Goal: Task Accomplishment & Management: Use online tool/utility

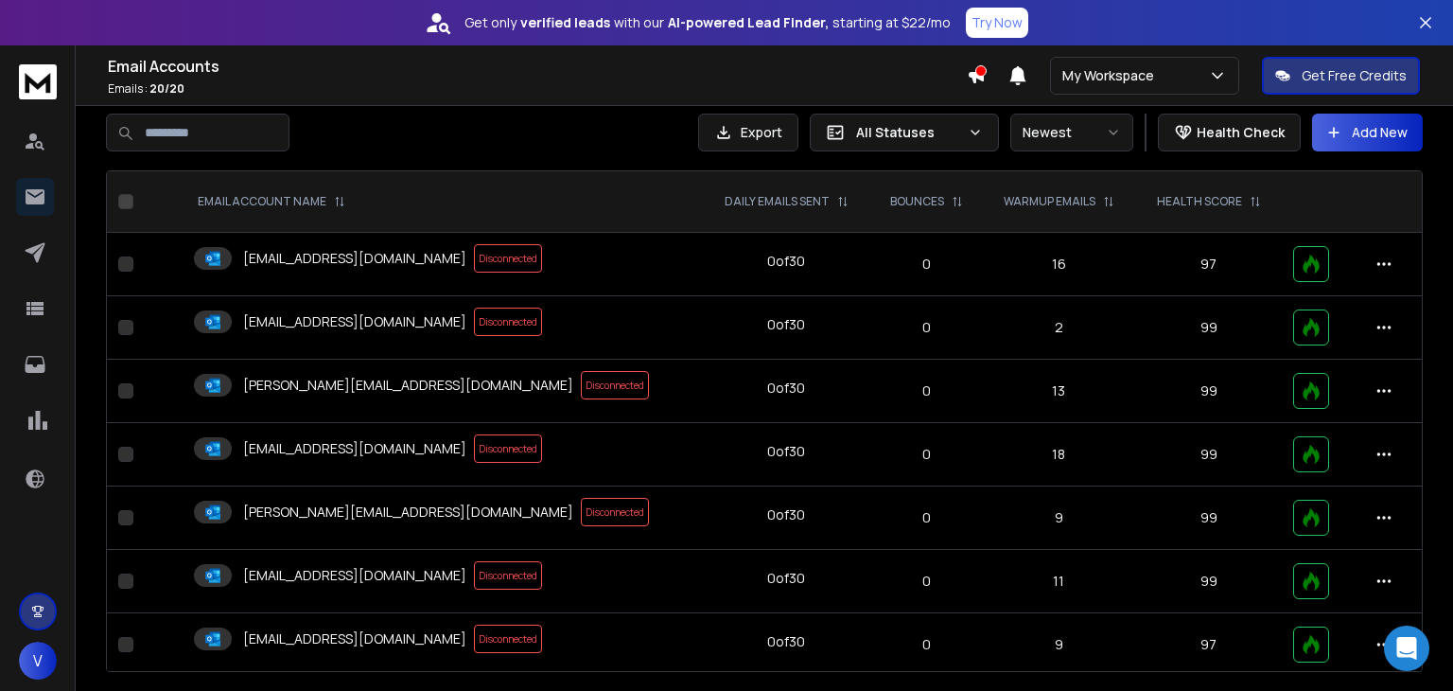
click at [1376, 267] on icon at bounding box center [1384, 263] width 17 height 17
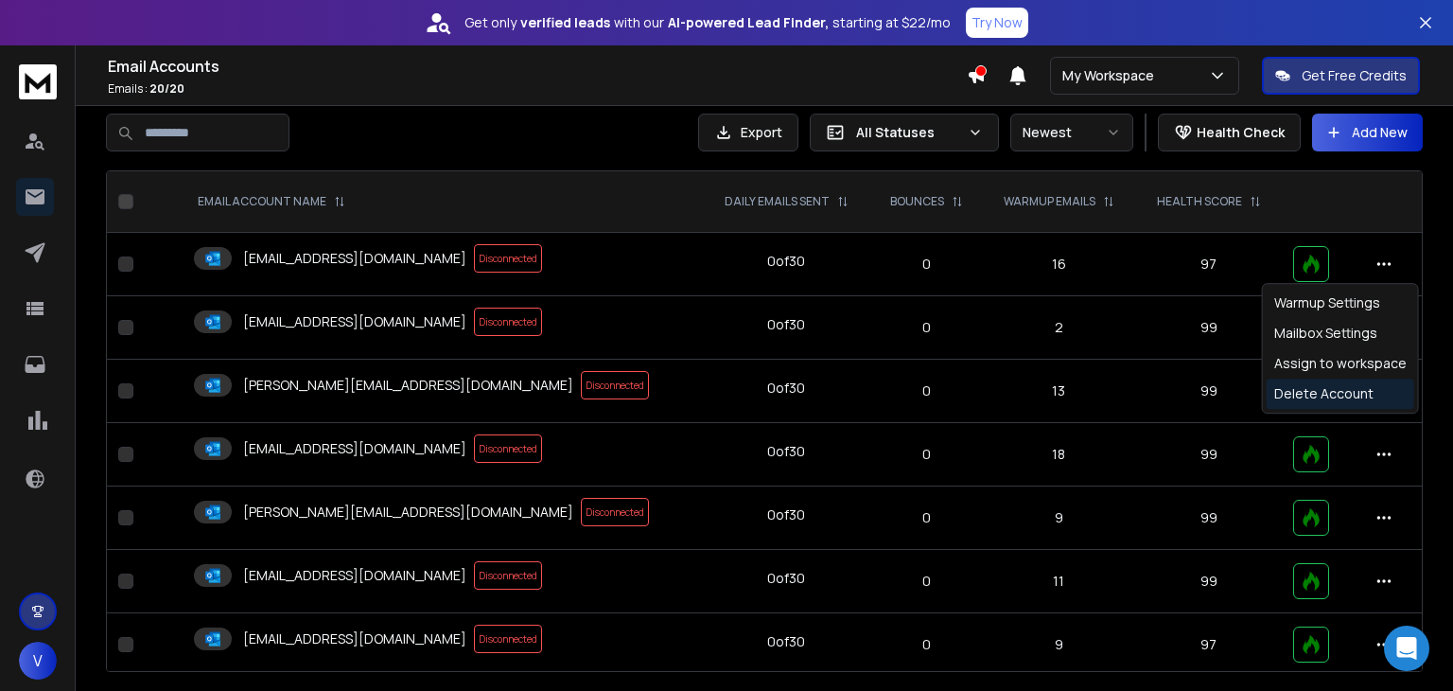
click at [1355, 405] on div "Delete Account" at bounding box center [1341, 393] width 148 height 30
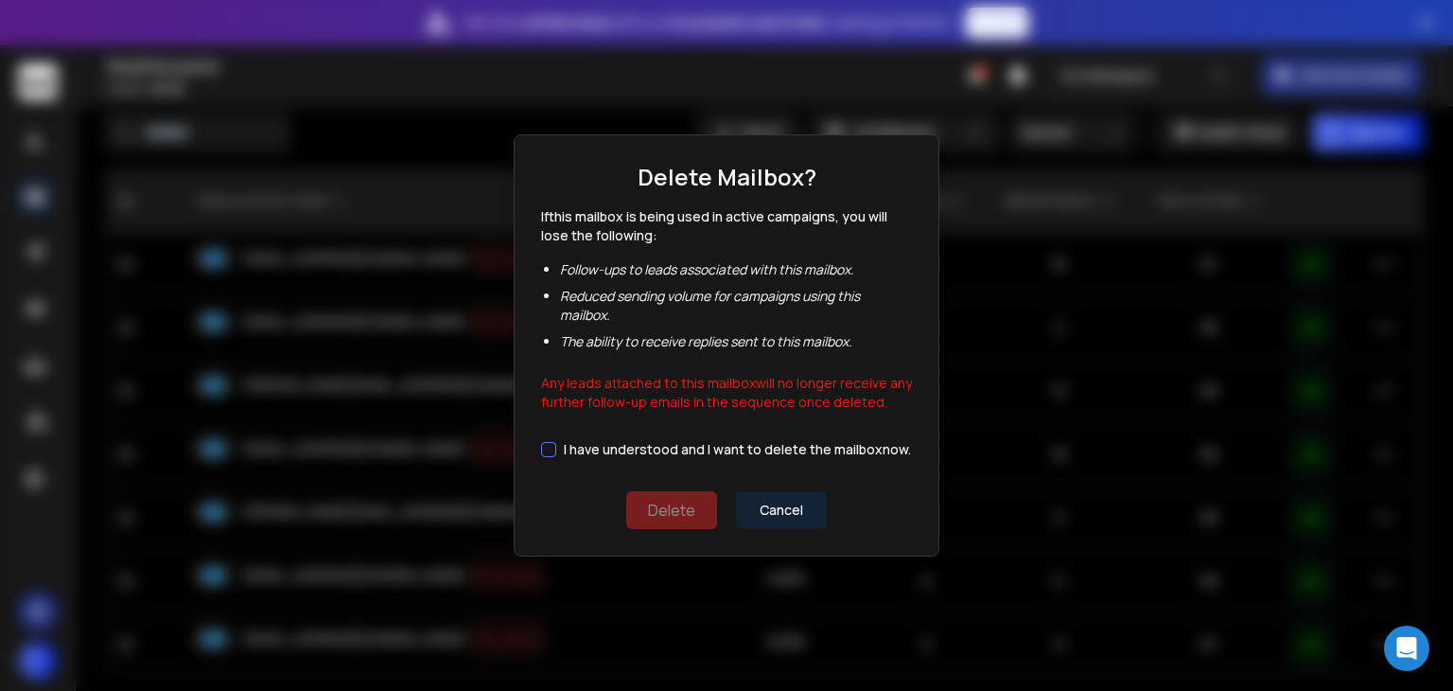
click at [552, 448] on button "I have understood and I want to delete the mailbox now." at bounding box center [548, 449] width 15 height 15
click at [808, 510] on button "Cancel" at bounding box center [781, 510] width 91 height 38
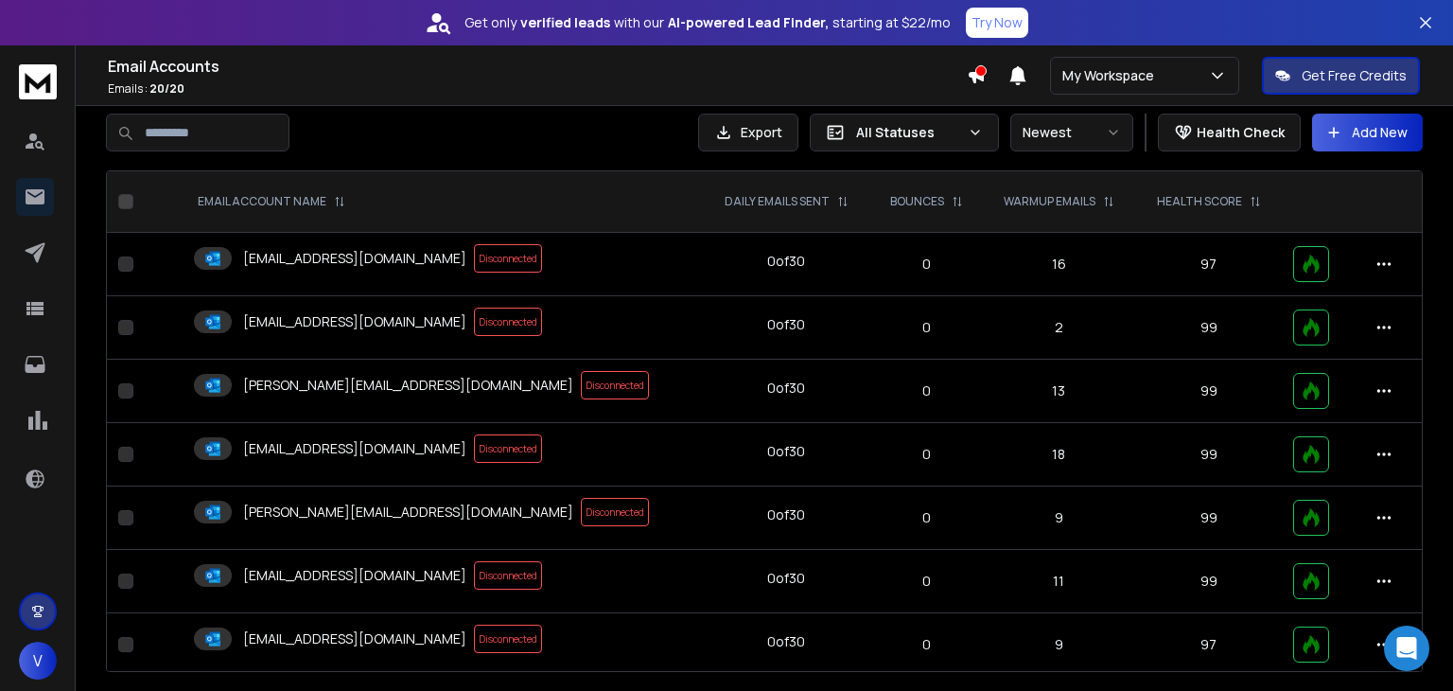
click at [123, 260] on button "button" at bounding box center [125, 263] width 15 height 15
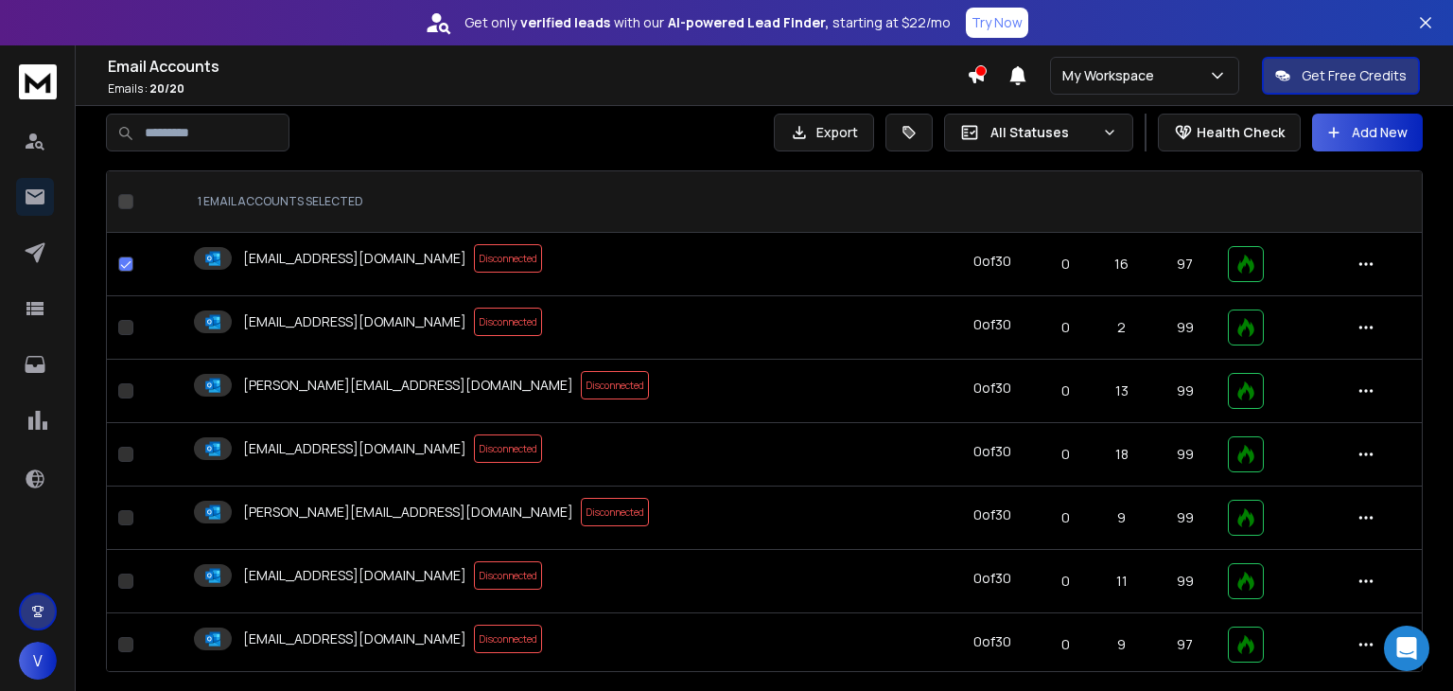
click at [127, 312] on td at bounding box center [145, 327] width 76 height 63
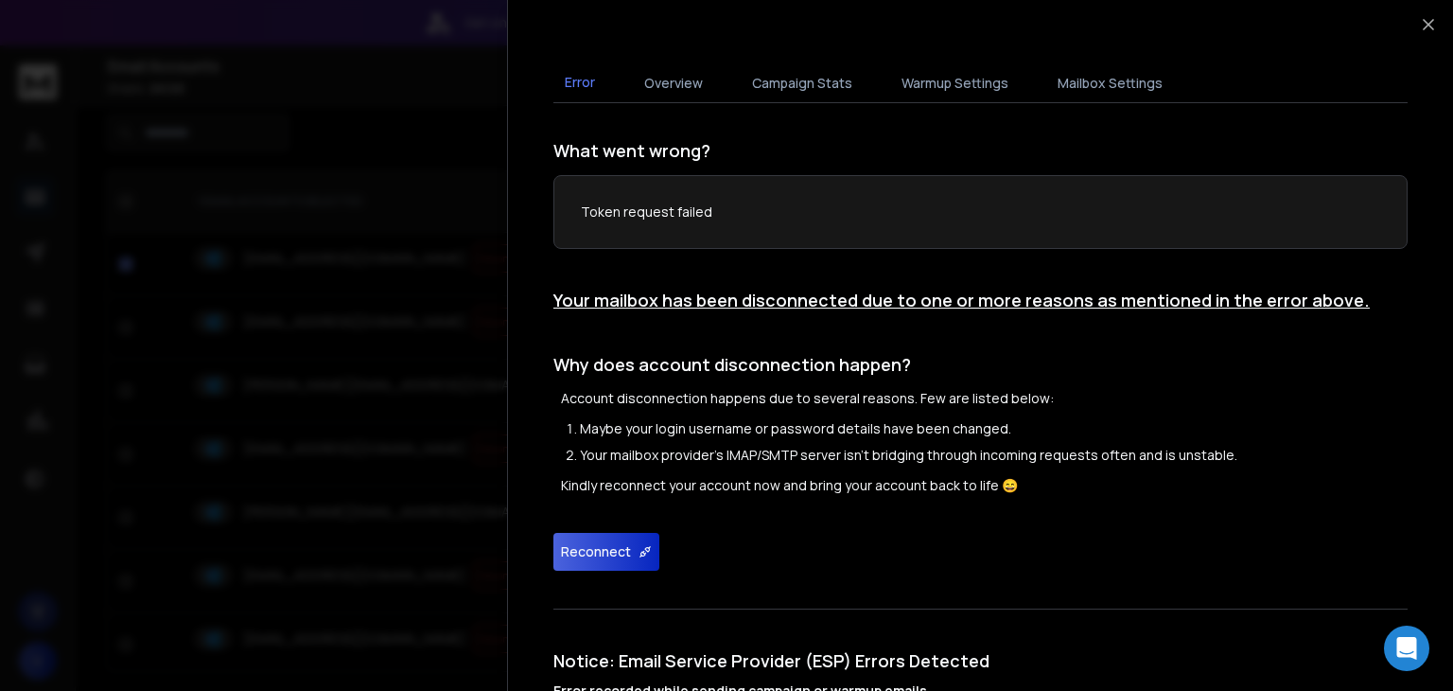
click at [513, 153] on div "Multi Select Table Sheet Error Overview Campaign Stats Warmup Settings Mailbox …" at bounding box center [980, 345] width 946 height 691
click at [1420, 23] on icon "button" at bounding box center [1428, 24] width 19 height 19
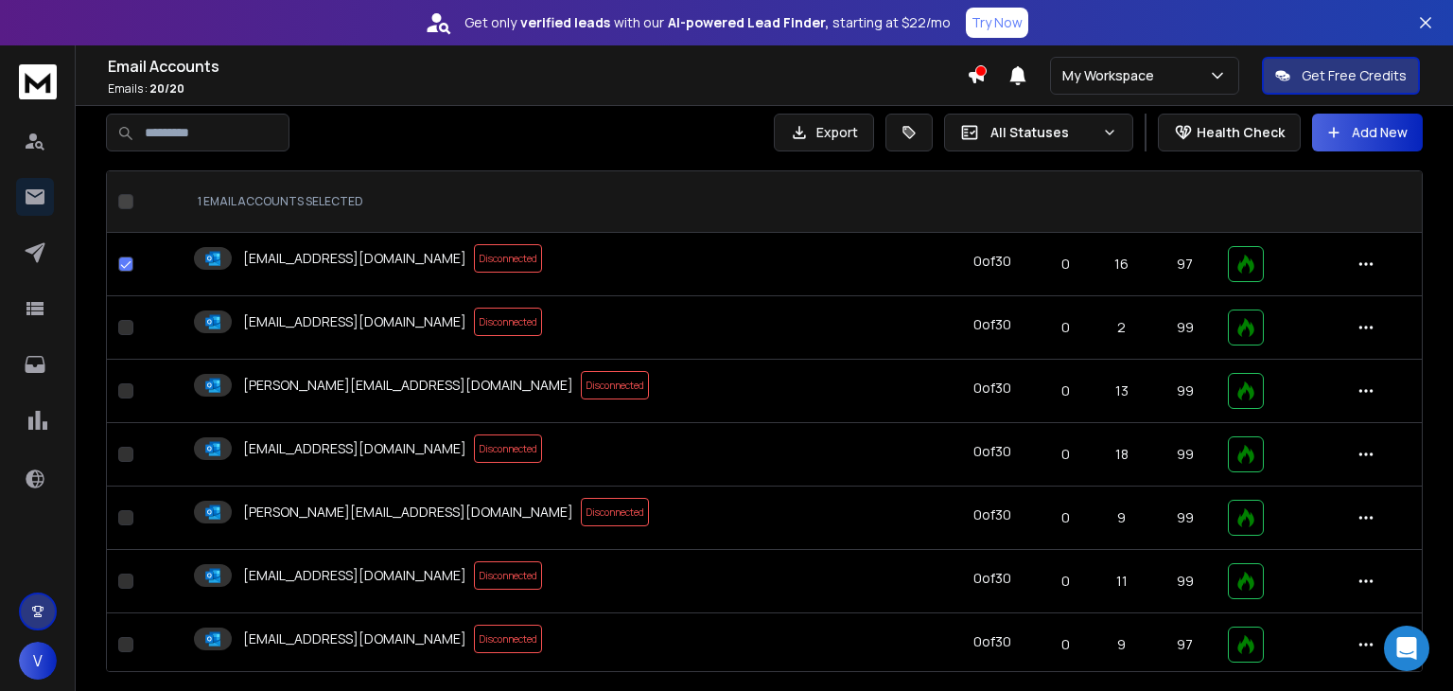
click at [115, 326] on td at bounding box center [145, 327] width 76 height 63
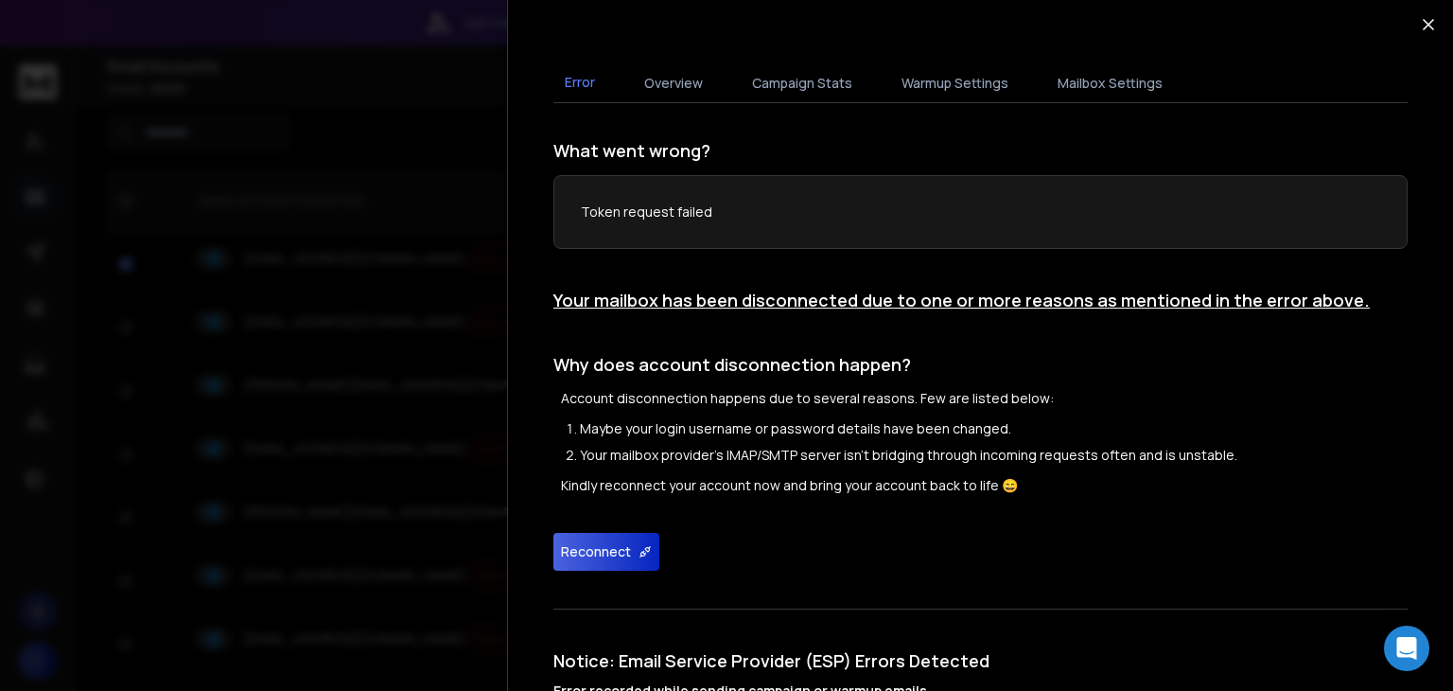
click at [1425, 27] on icon "button" at bounding box center [1428, 24] width 9 height 9
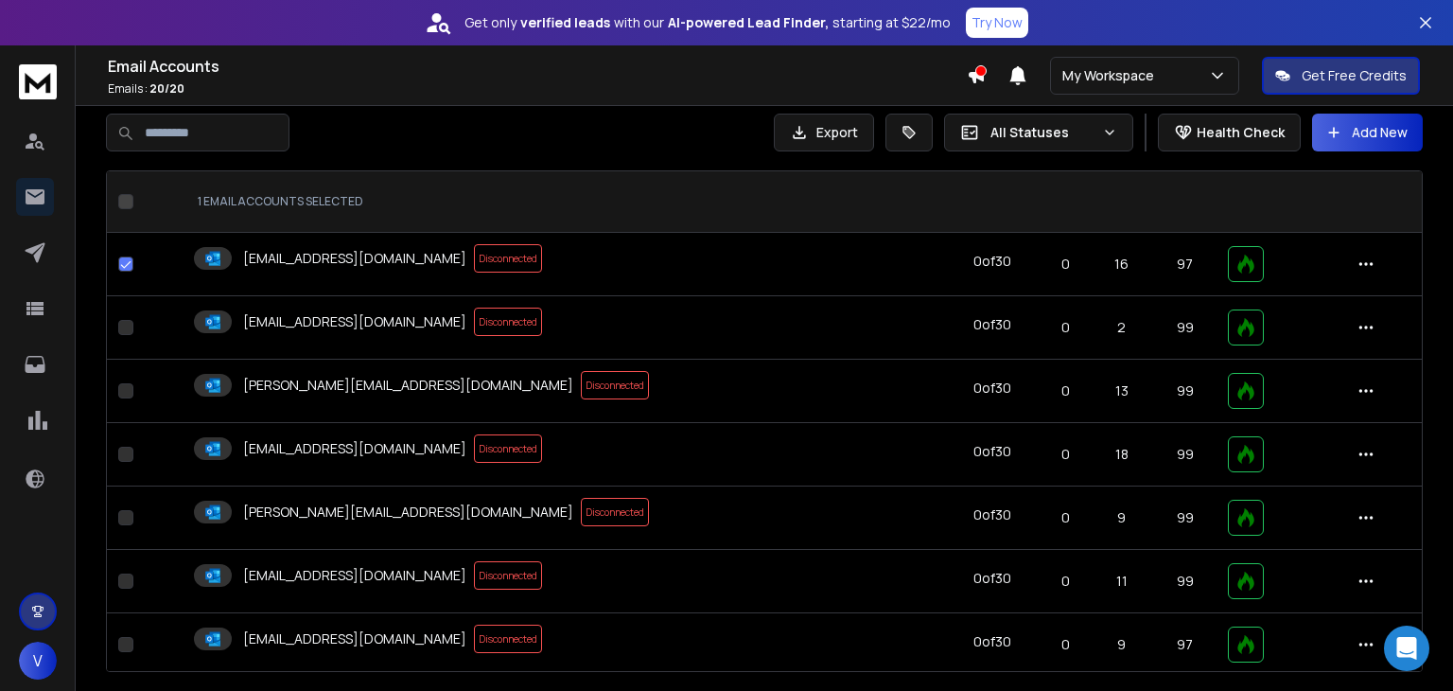
click at [126, 324] on button "button" at bounding box center [125, 327] width 15 height 15
click at [123, 388] on button "button" at bounding box center [125, 390] width 15 height 15
drag, startPoint x: 121, startPoint y: 454, endPoint x: 122, endPoint y: 467, distance: 13.3
click at [120, 455] on button "button" at bounding box center [125, 454] width 15 height 15
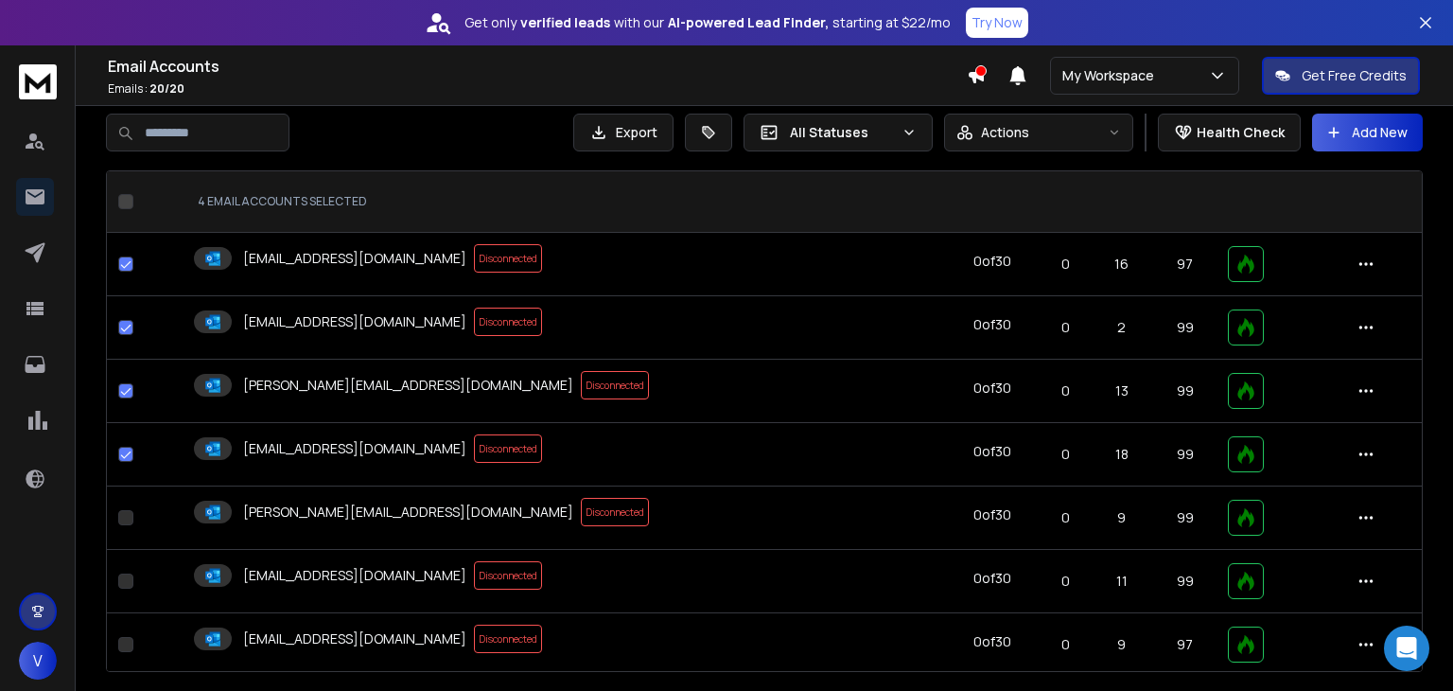
click at [123, 517] on button "button" at bounding box center [125, 517] width 15 height 15
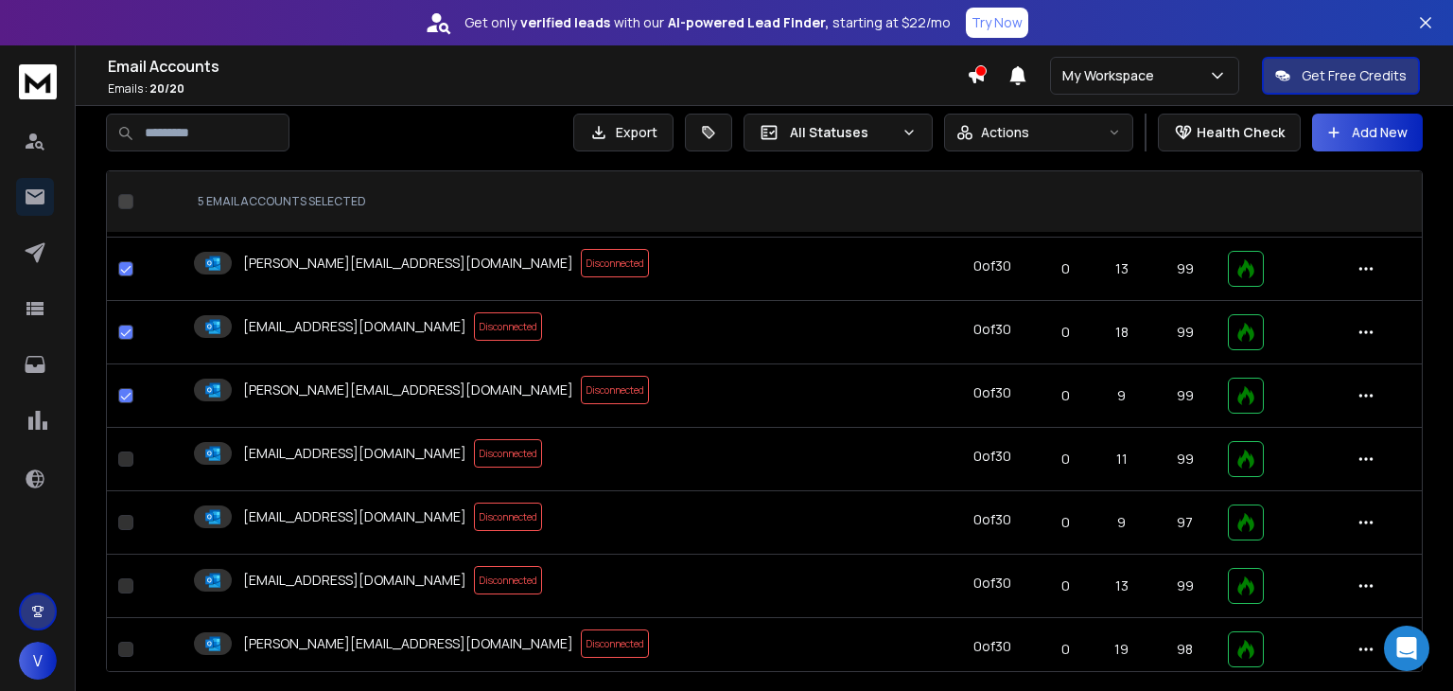
click at [127, 453] on button "button" at bounding box center [125, 458] width 15 height 15
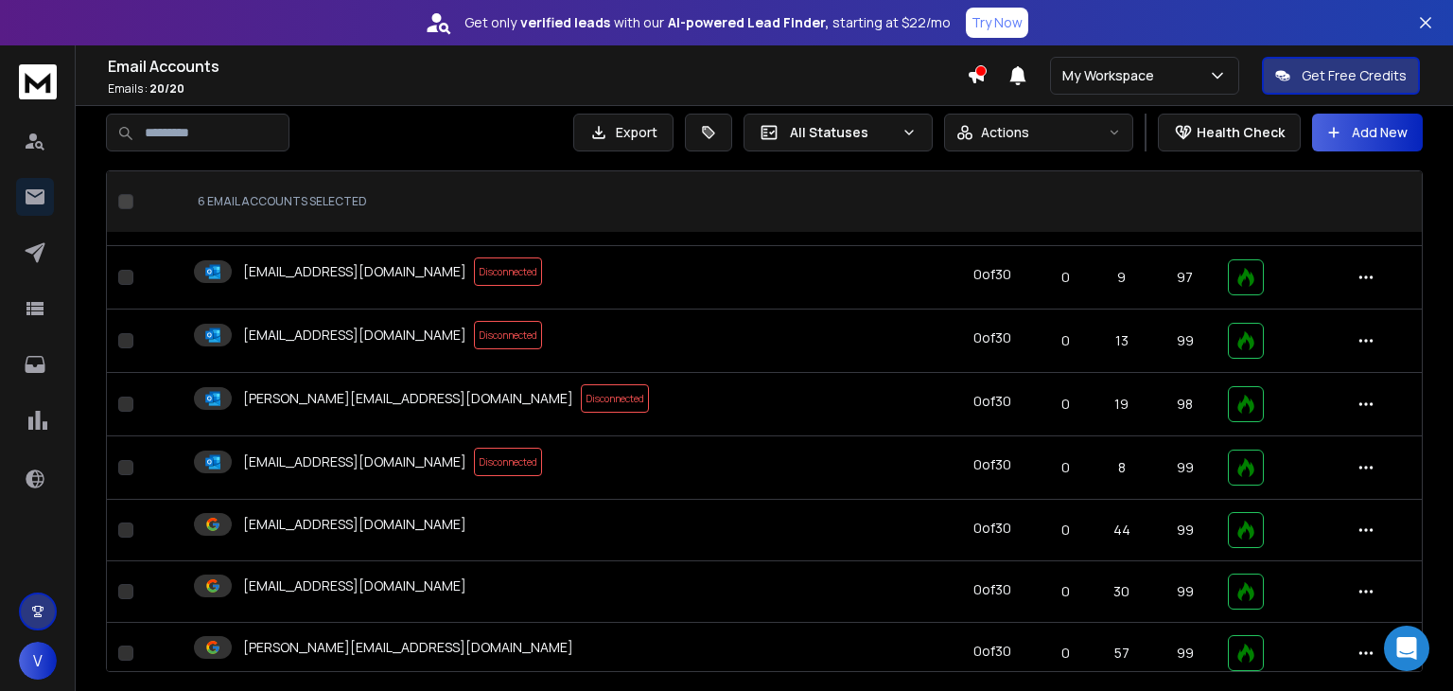
scroll to position [245, 0]
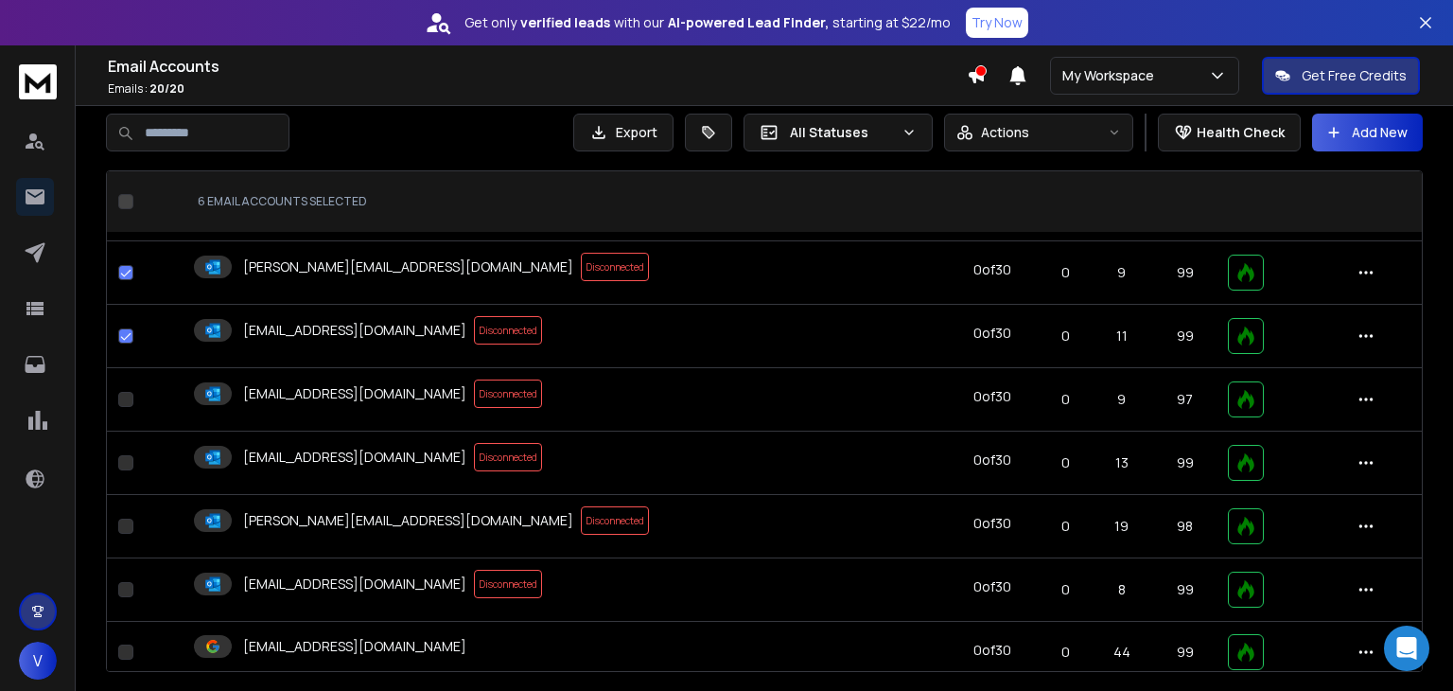
click at [127, 397] on button "button" at bounding box center [125, 399] width 15 height 15
click at [120, 458] on button "button" at bounding box center [125, 462] width 15 height 15
click at [121, 526] on button "button" at bounding box center [125, 525] width 15 height 15
click at [123, 589] on button "button" at bounding box center [125, 589] width 15 height 15
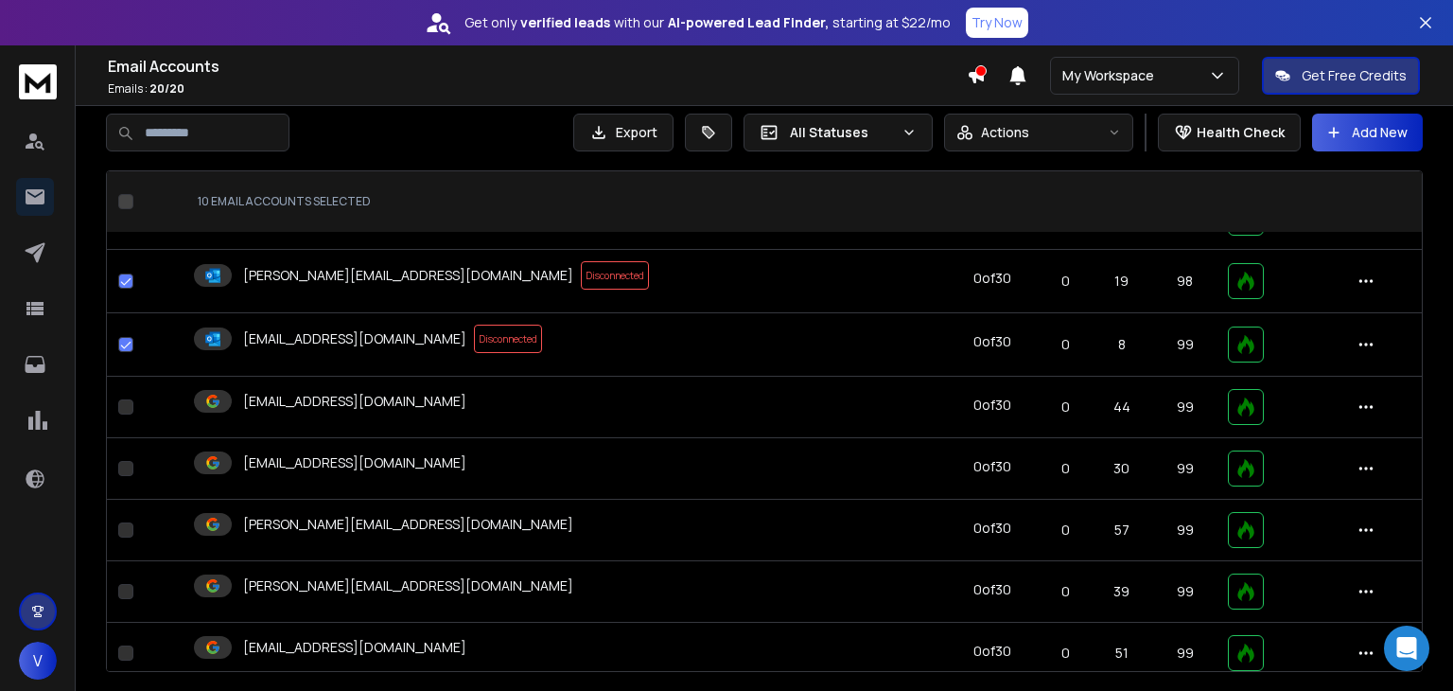
scroll to position [0, 0]
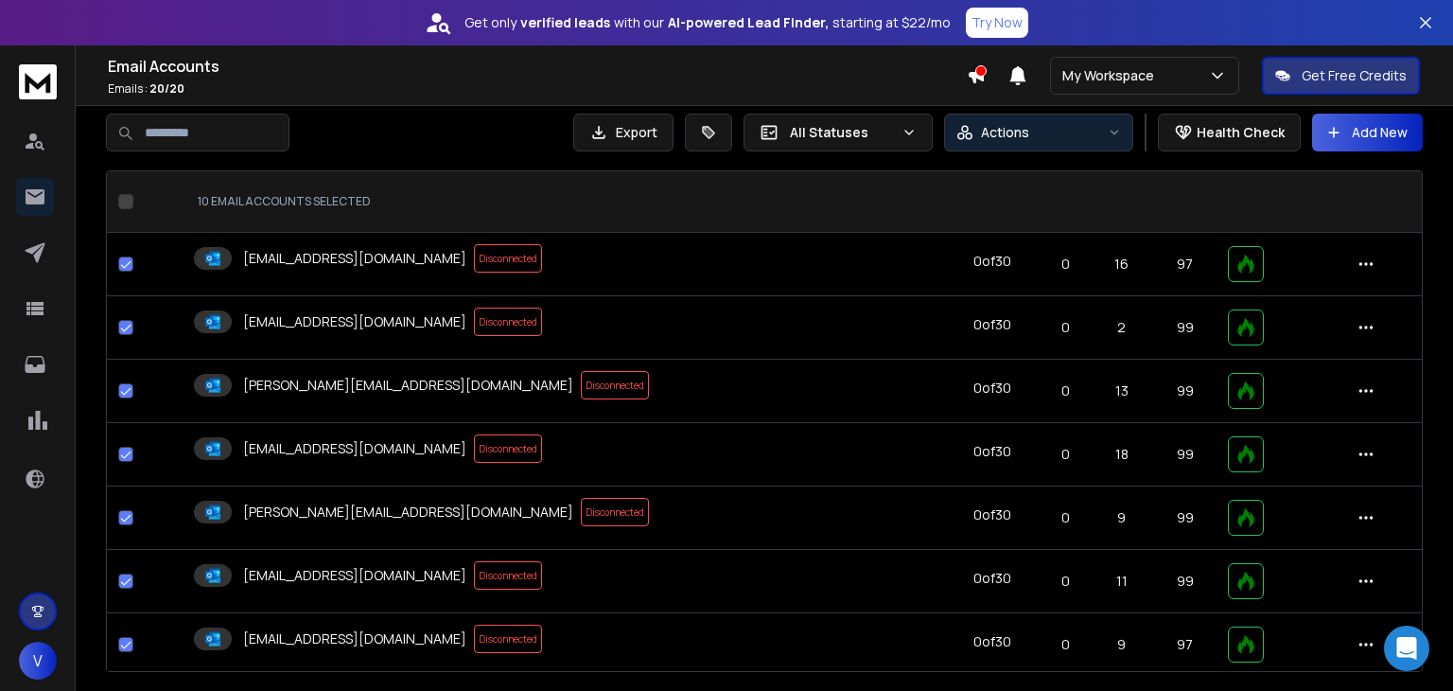
click at [1096, 138] on div "Actions" at bounding box center [1028, 132] width 144 height 19
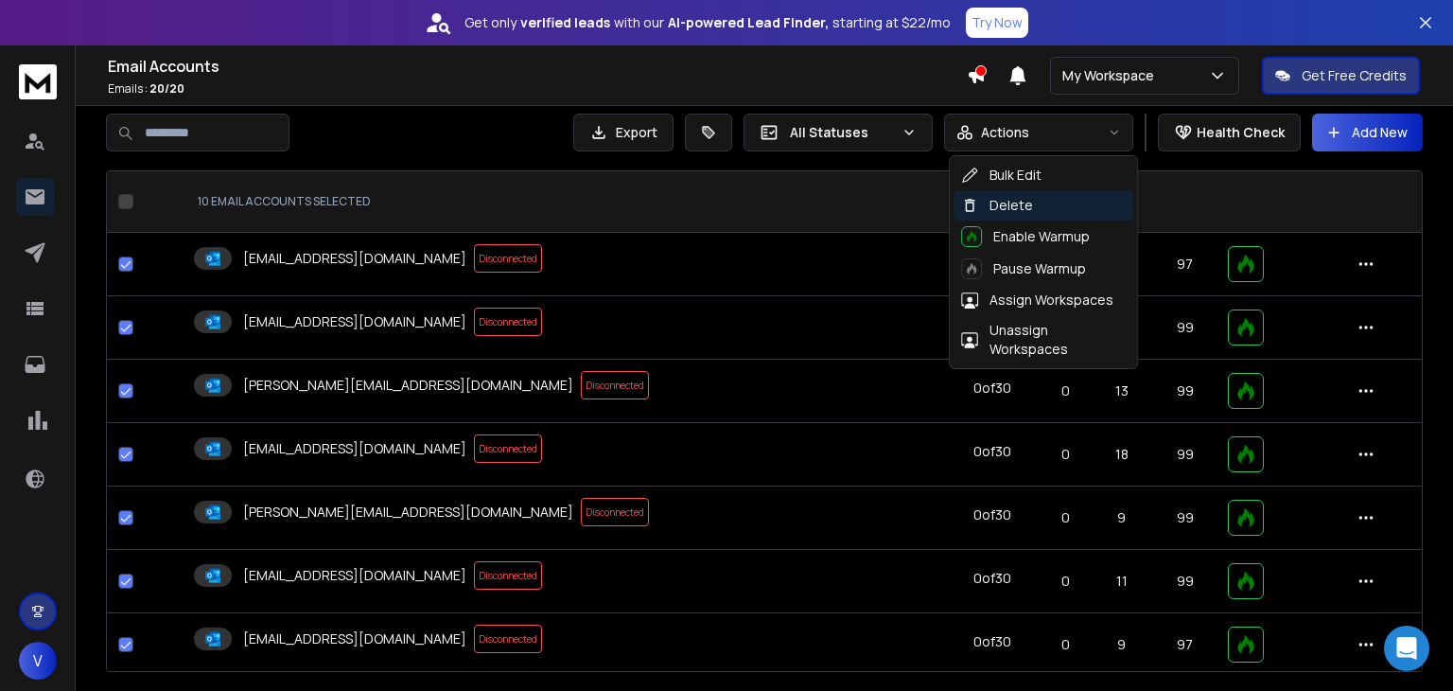
click at [1007, 210] on div "Delete" at bounding box center [997, 205] width 72 height 19
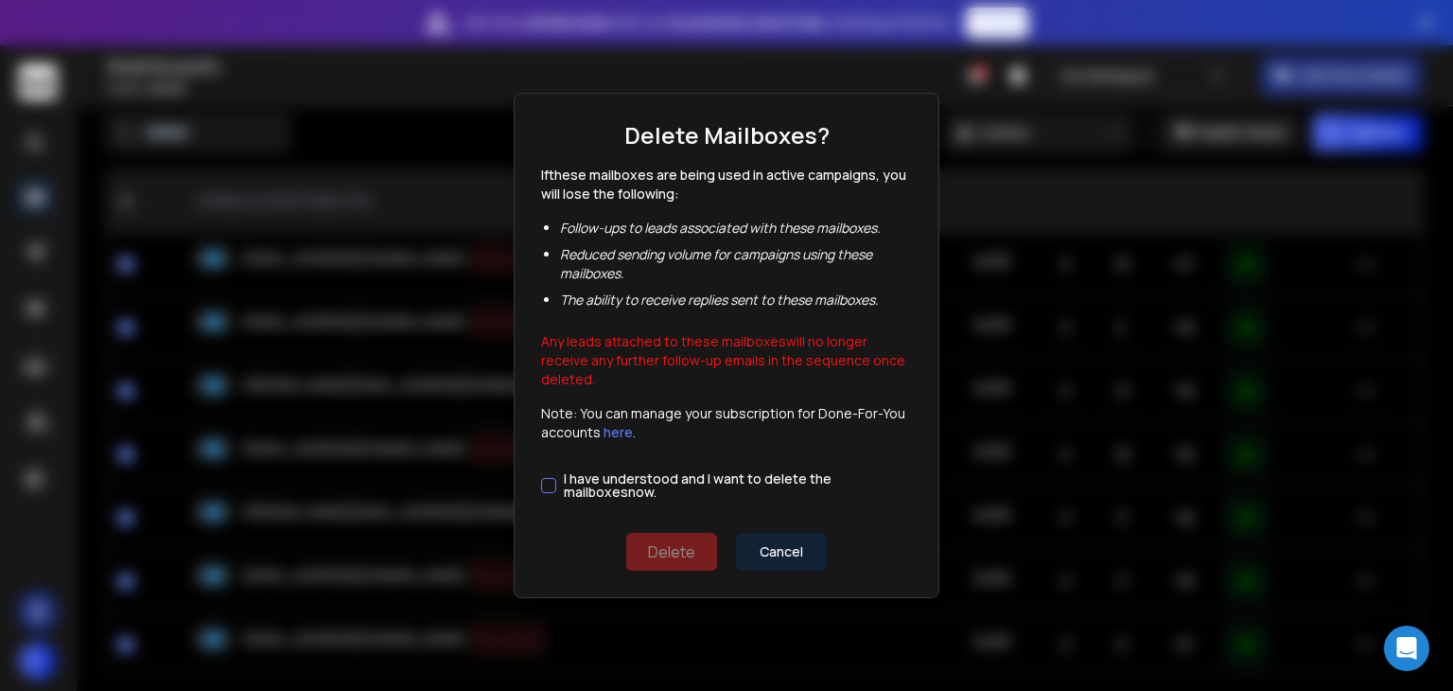
drag, startPoint x: 543, startPoint y: 476, endPoint x: 596, endPoint y: 508, distance: 62.0
click at [544, 478] on button "I have understood and I want to delete the mailbox es now." at bounding box center [548, 485] width 15 height 15
click at [675, 546] on button "Delete" at bounding box center [671, 552] width 91 height 38
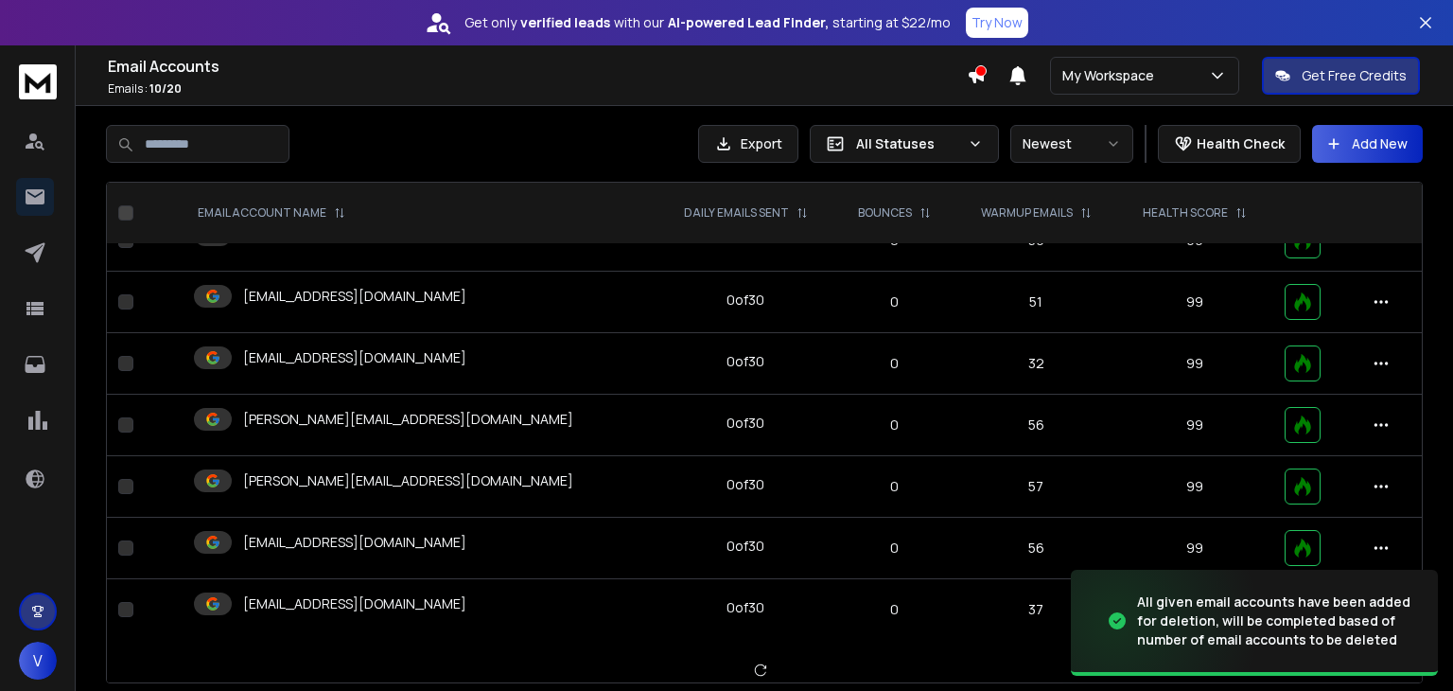
scroll to position [188, 0]
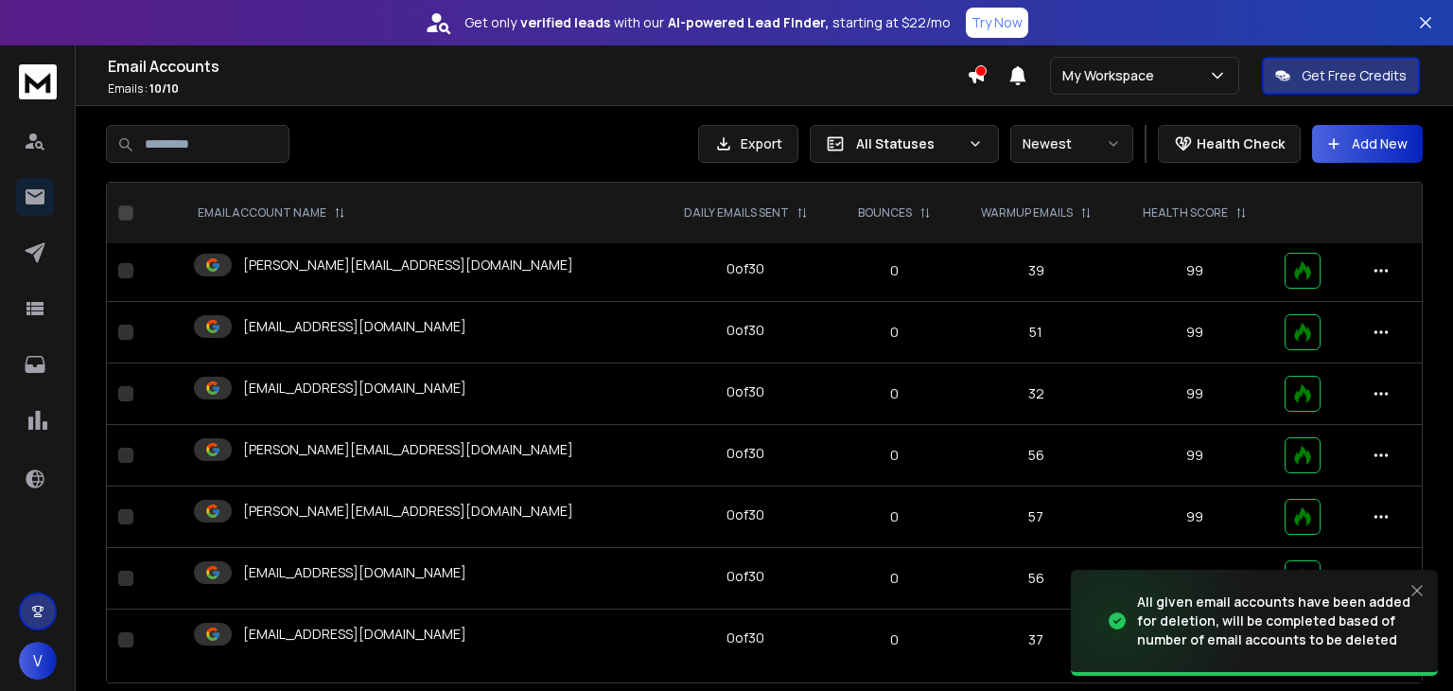
click at [1414, 588] on div "All given email accounts have been added for deletion, will be completed based …" at bounding box center [1262, 621] width 352 height 102
click at [841, 163] on div "Export All Statuses Newest Health Check Add New EMAIL ACCOUNT NAME DAILY EMAILS…" at bounding box center [764, 404] width 1317 height 558
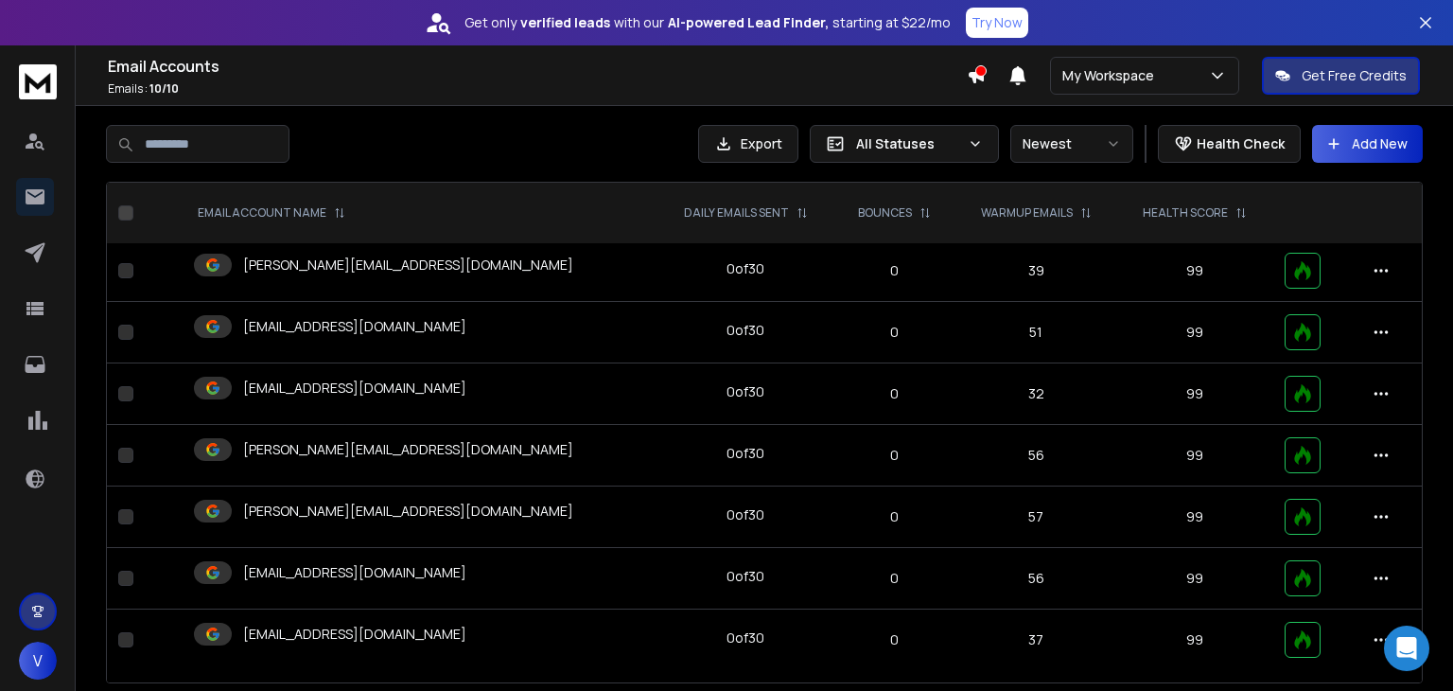
click at [482, 114] on div "Export All Statuses Newest Health Check Add New EMAIL ACCOUNT NAME DAILY EMAILS…" at bounding box center [764, 404] width 1377 height 596
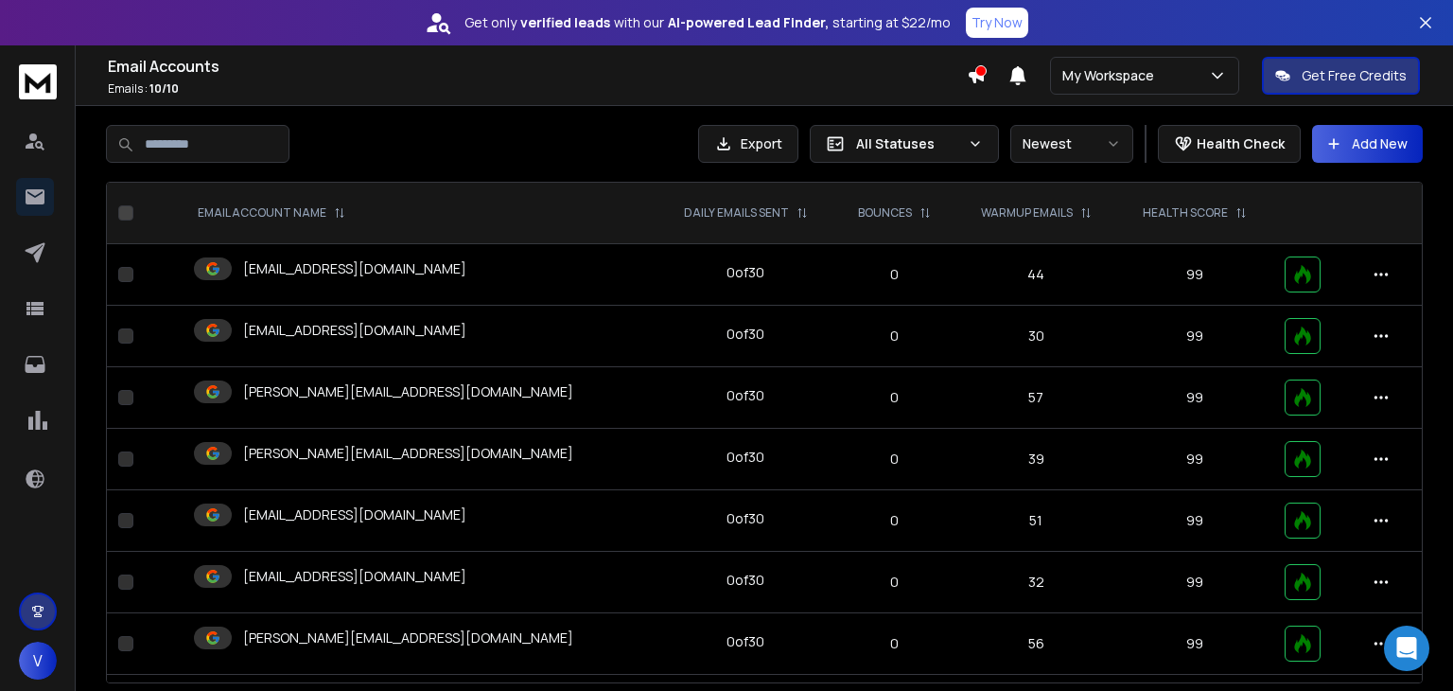
copy tr
drag, startPoint x: 259, startPoint y: 268, endPoint x: 248, endPoint y: 268, distance: 11.4
click at [248, 268] on div "[EMAIL_ADDRESS][DOMAIN_NAME]" at bounding box center [419, 268] width 451 height 23
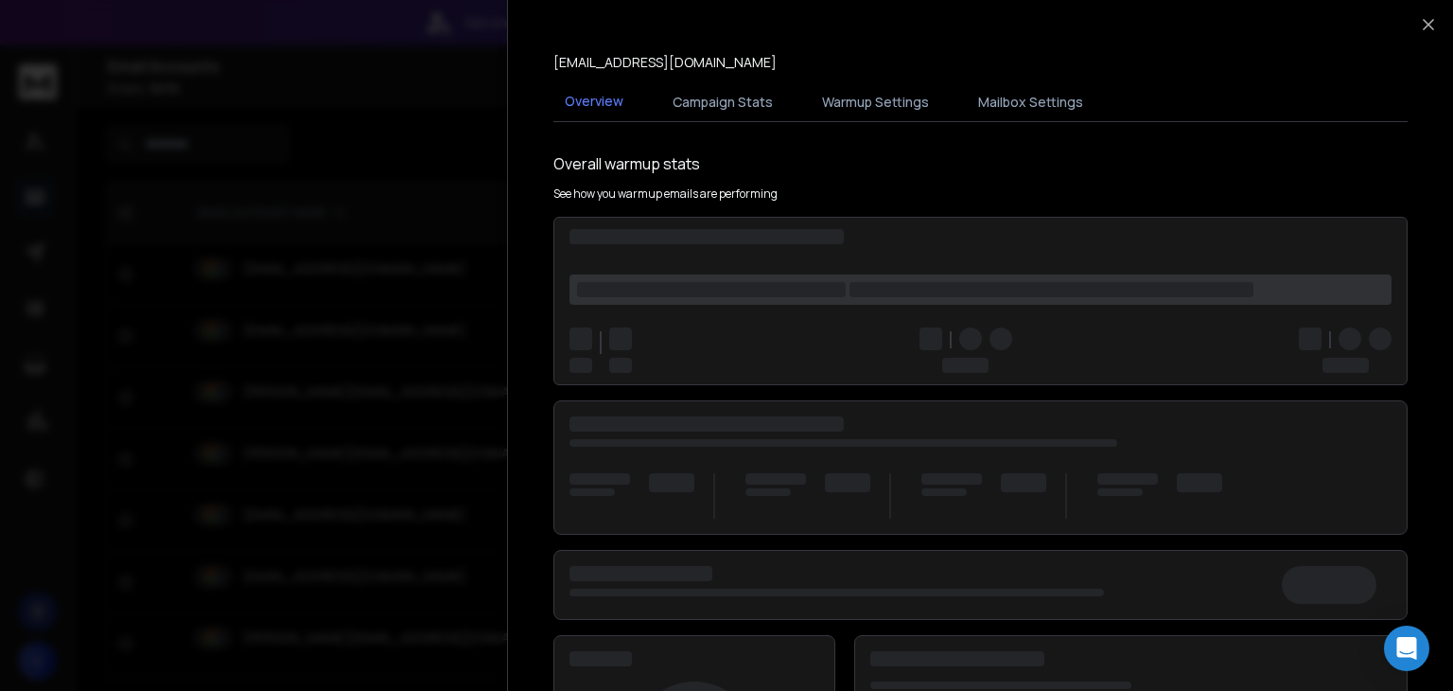
click at [108, 119] on div at bounding box center [726, 345] width 1453 height 691
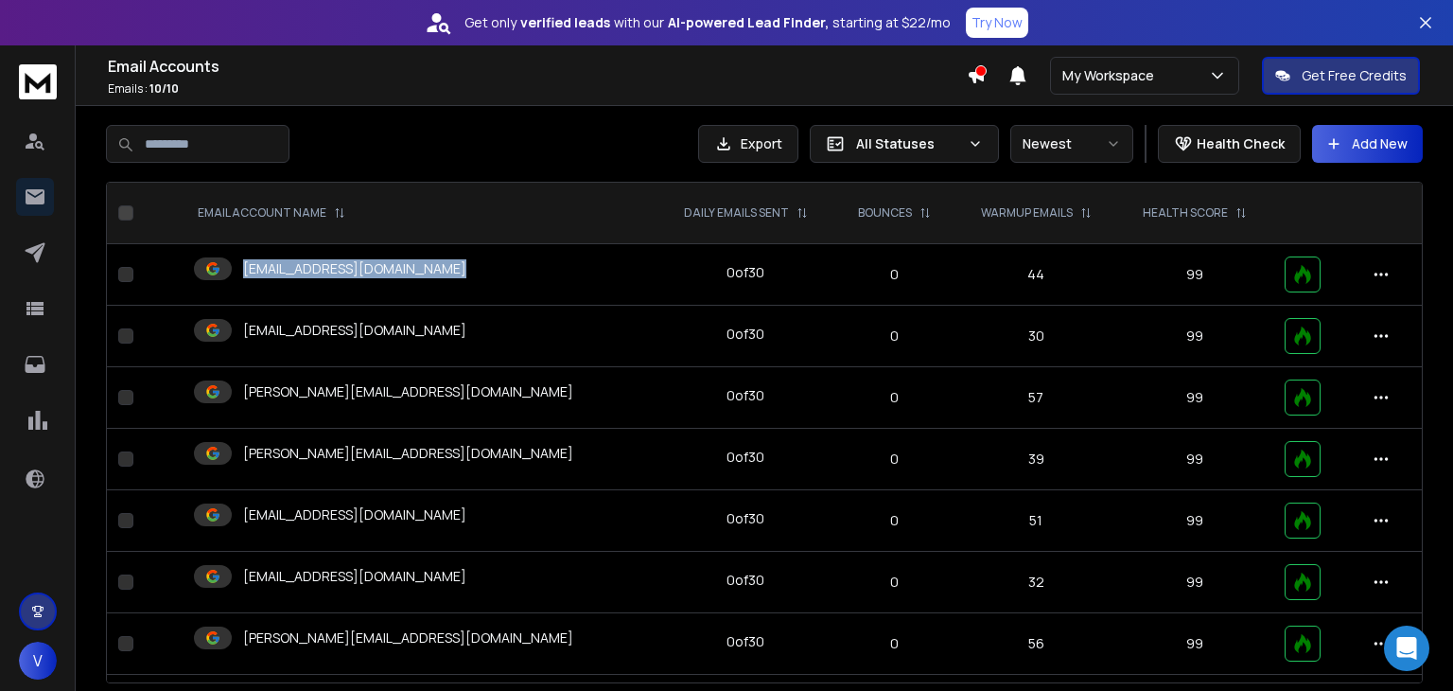
copy p "[EMAIL_ADDRESS][DOMAIN_NAME]"
drag, startPoint x: 389, startPoint y: 342, endPoint x: 237, endPoint y: 341, distance: 151.4
click at [237, 341] on div "[EMAIL_ADDRESS][DOMAIN_NAME]" at bounding box center [419, 330] width 451 height 23
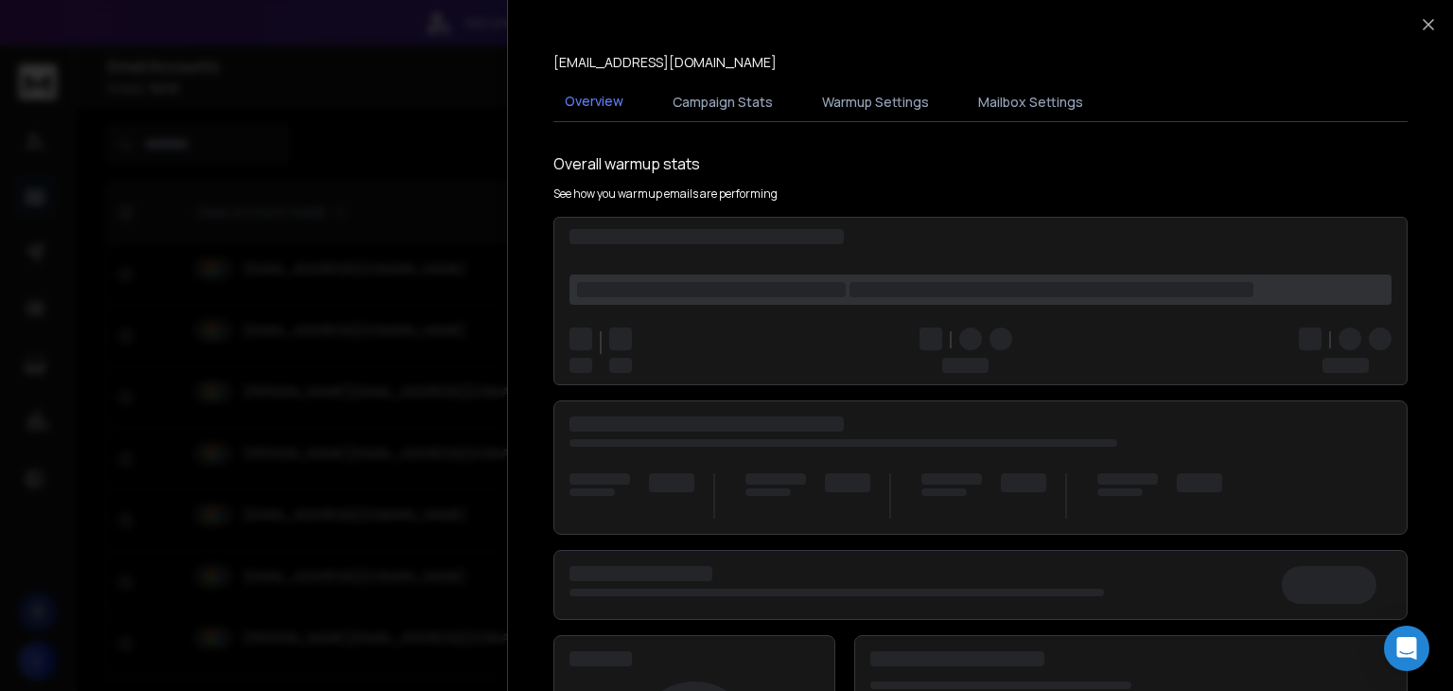
click at [437, 342] on div at bounding box center [726, 345] width 1453 height 691
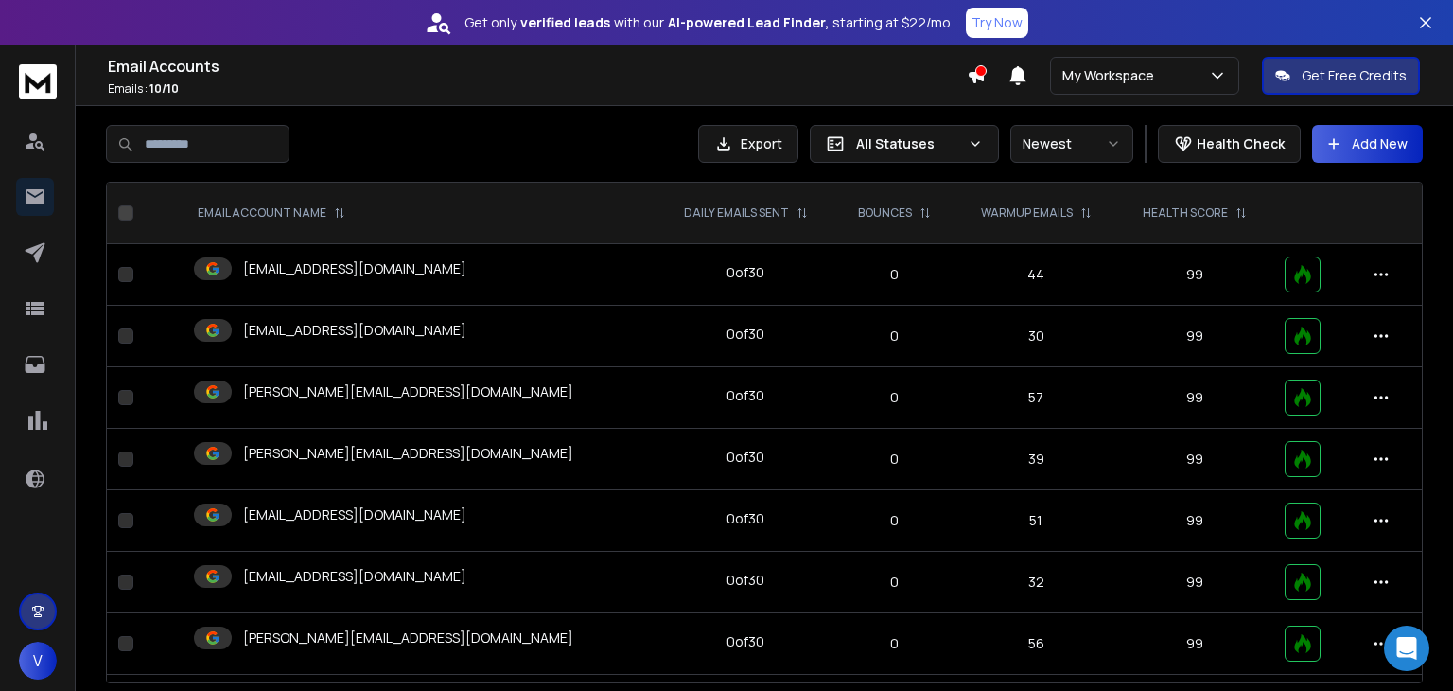
click at [460, 342] on td "[EMAIL_ADDRESS][DOMAIN_NAME]" at bounding box center [420, 336] width 474 height 61
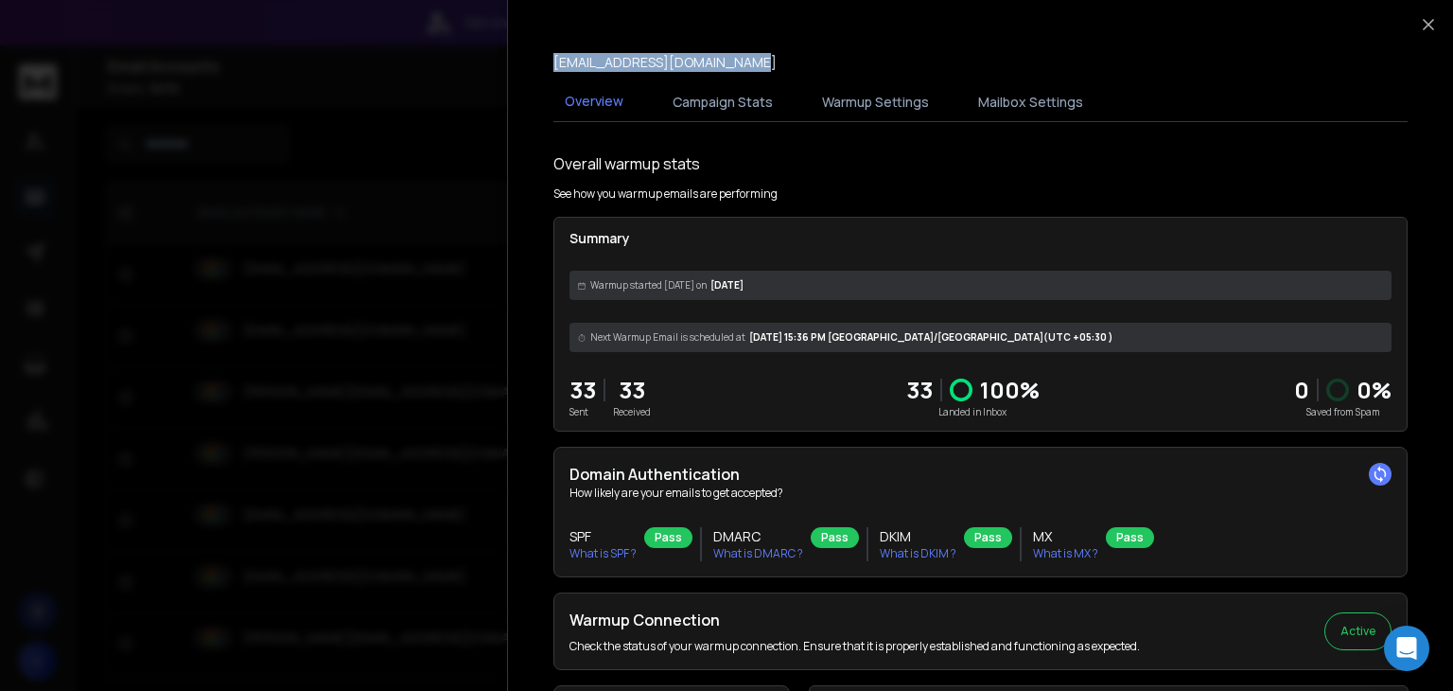
drag, startPoint x: 759, startPoint y: 61, endPoint x: 497, endPoint y: 77, distance: 262.5
click at [507, 78] on div "Multi Select Table Sheet [EMAIL_ADDRESS][DOMAIN_NAME] Overview Campaign Stats W…" at bounding box center [980, 345] width 946 height 691
click at [1433, 26] on icon "button" at bounding box center [1428, 24] width 19 height 19
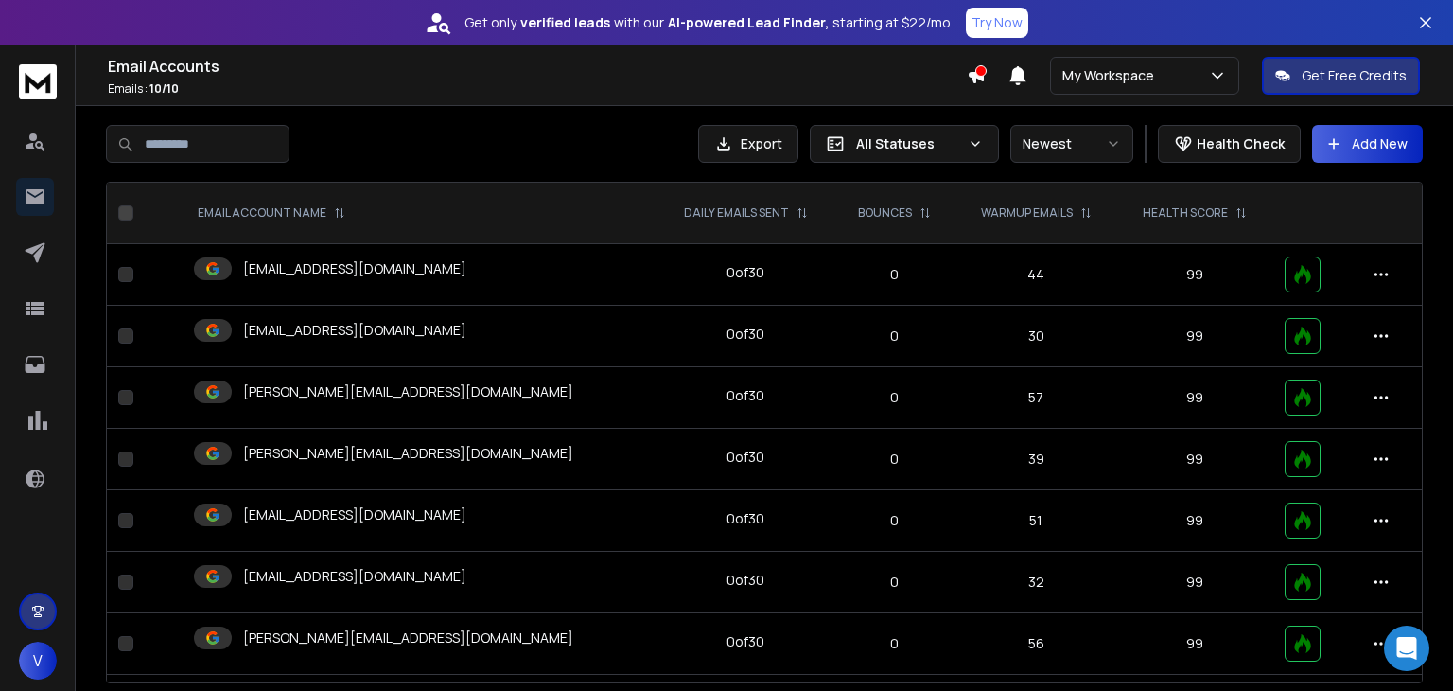
click at [482, 335] on div "[EMAIL_ADDRESS][DOMAIN_NAME]" at bounding box center [419, 330] width 451 height 23
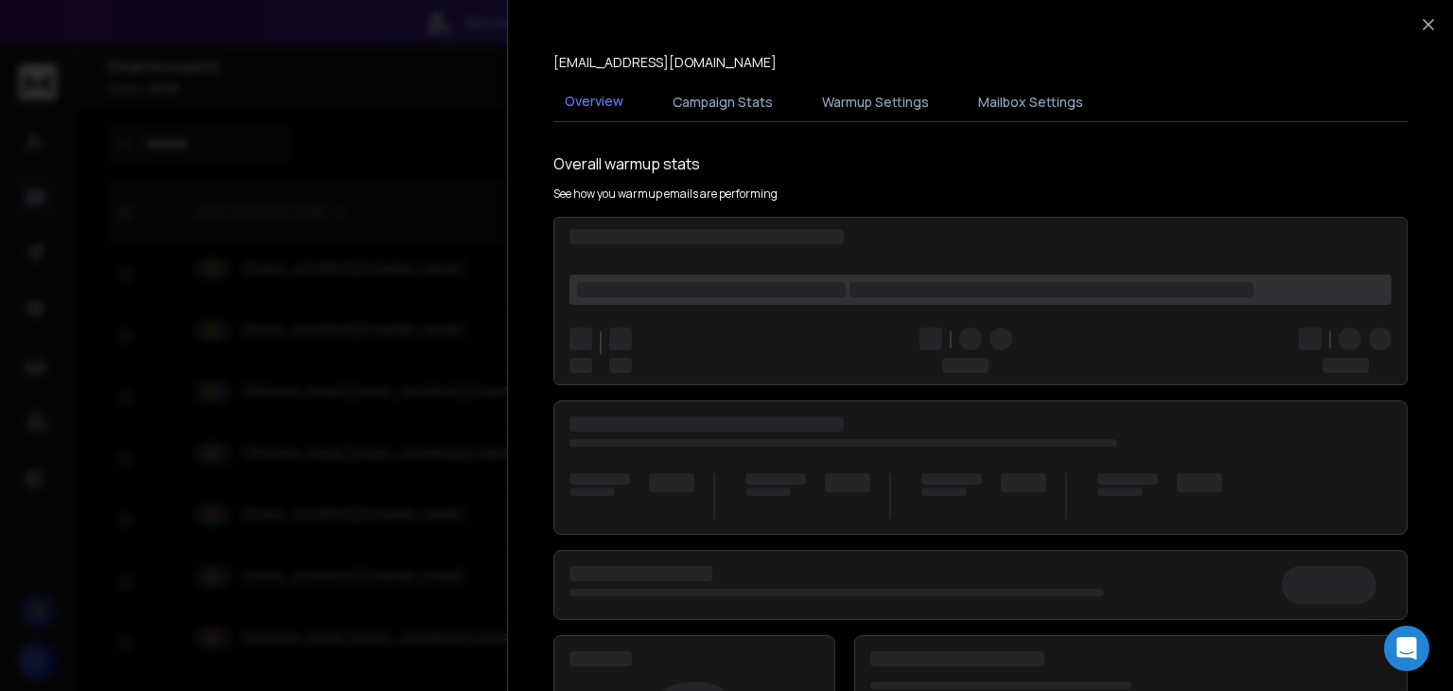
click at [339, 289] on div at bounding box center [726, 345] width 1453 height 691
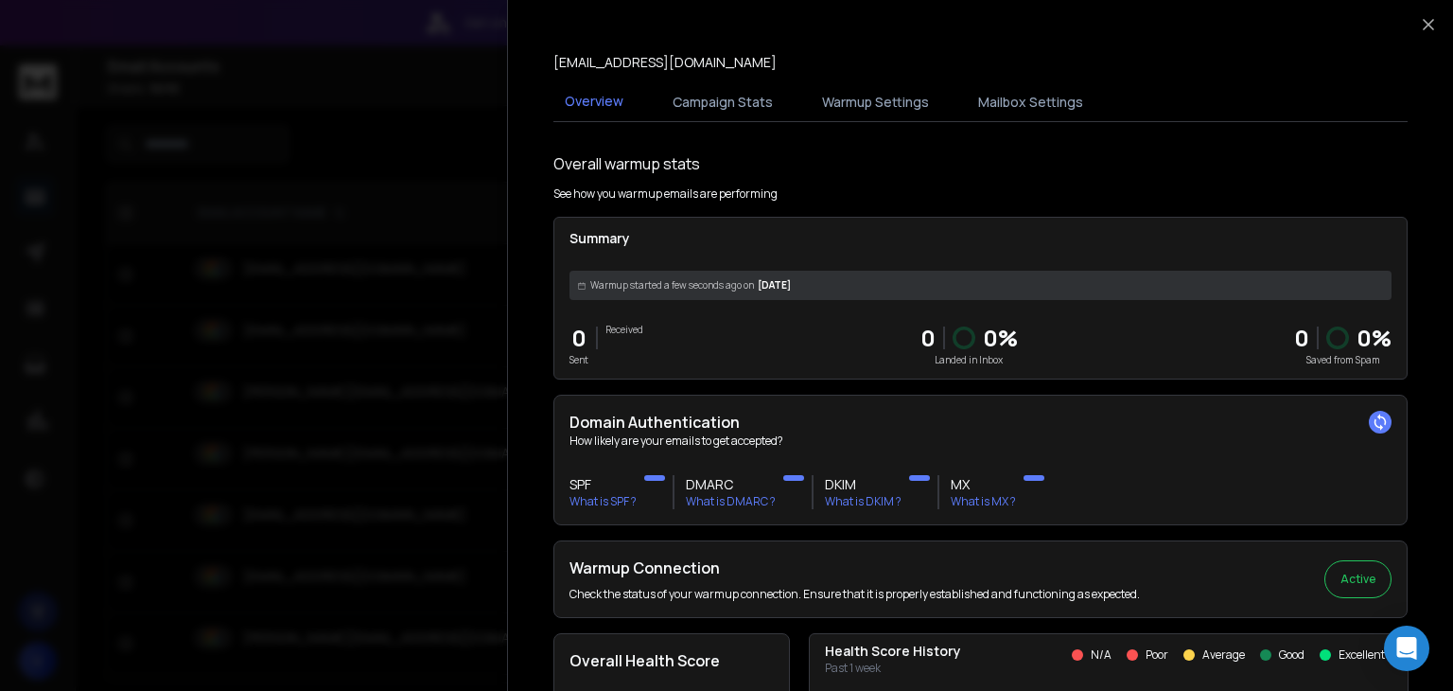
click at [303, 283] on div at bounding box center [726, 345] width 1453 height 691
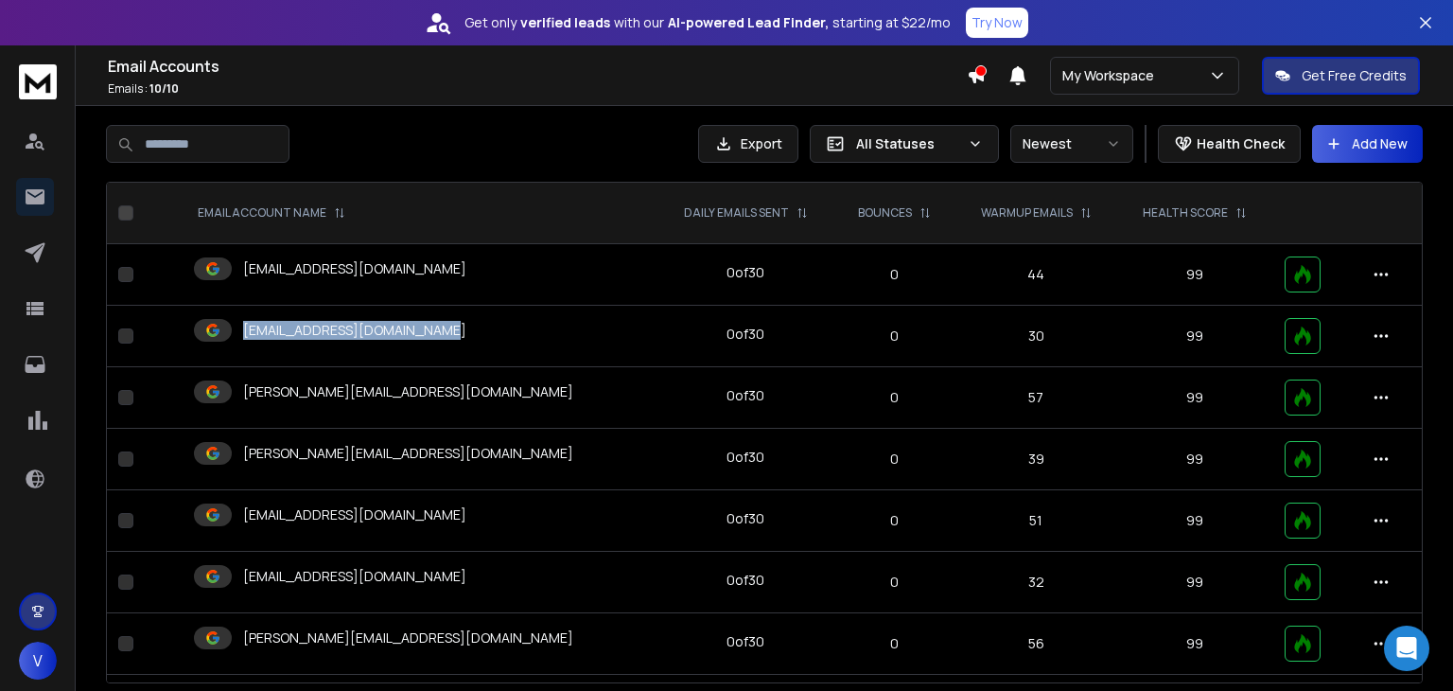
copy p "[EMAIL_ADDRESS][DOMAIN_NAME]"
drag, startPoint x: 17, startPoint y: 558, endPoint x: 291, endPoint y: 441, distance: 298.4
click at [17, 558] on div "V" at bounding box center [38, 371] width 76 height 653
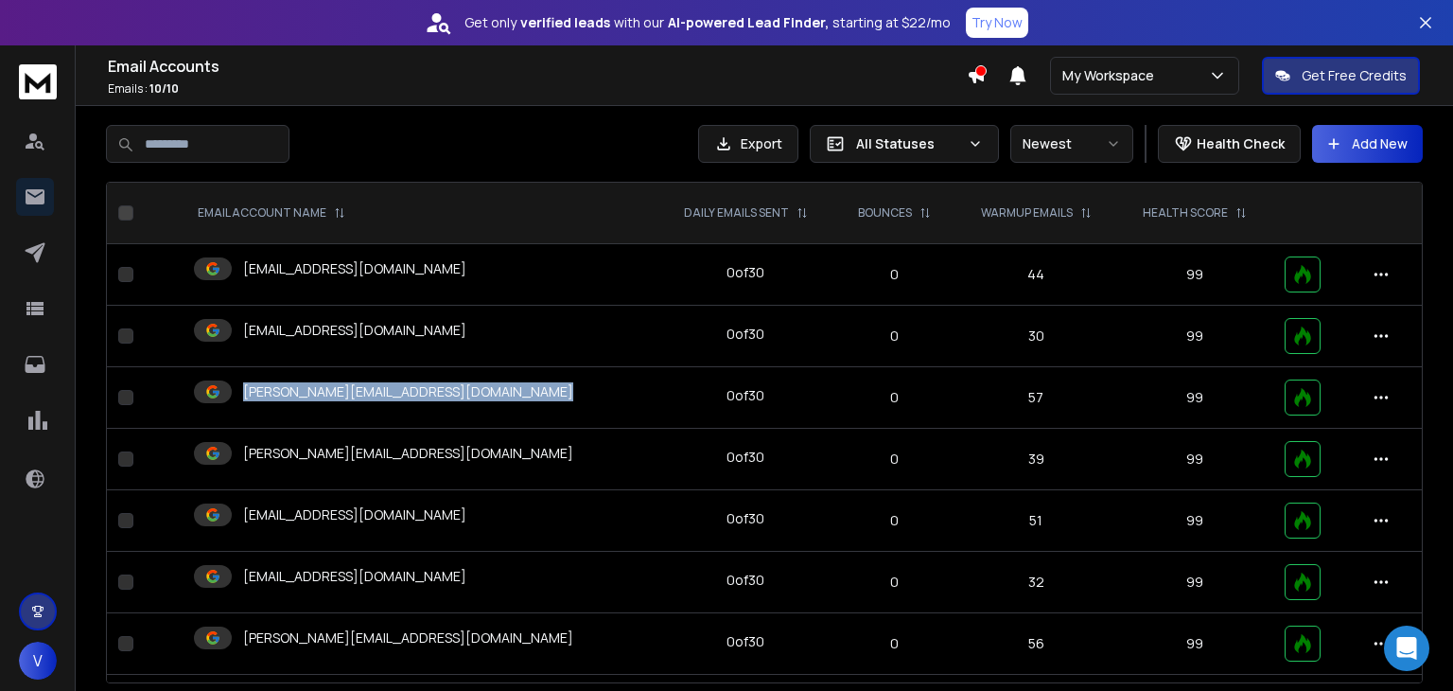
copy div "[PERSON_NAME][EMAIL_ADDRESS][DOMAIN_NAME]"
drag, startPoint x: 234, startPoint y: 397, endPoint x: 479, endPoint y: 403, distance: 245.1
click at [479, 403] on td "[PERSON_NAME][EMAIL_ADDRESS][DOMAIN_NAME]" at bounding box center [420, 397] width 474 height 61
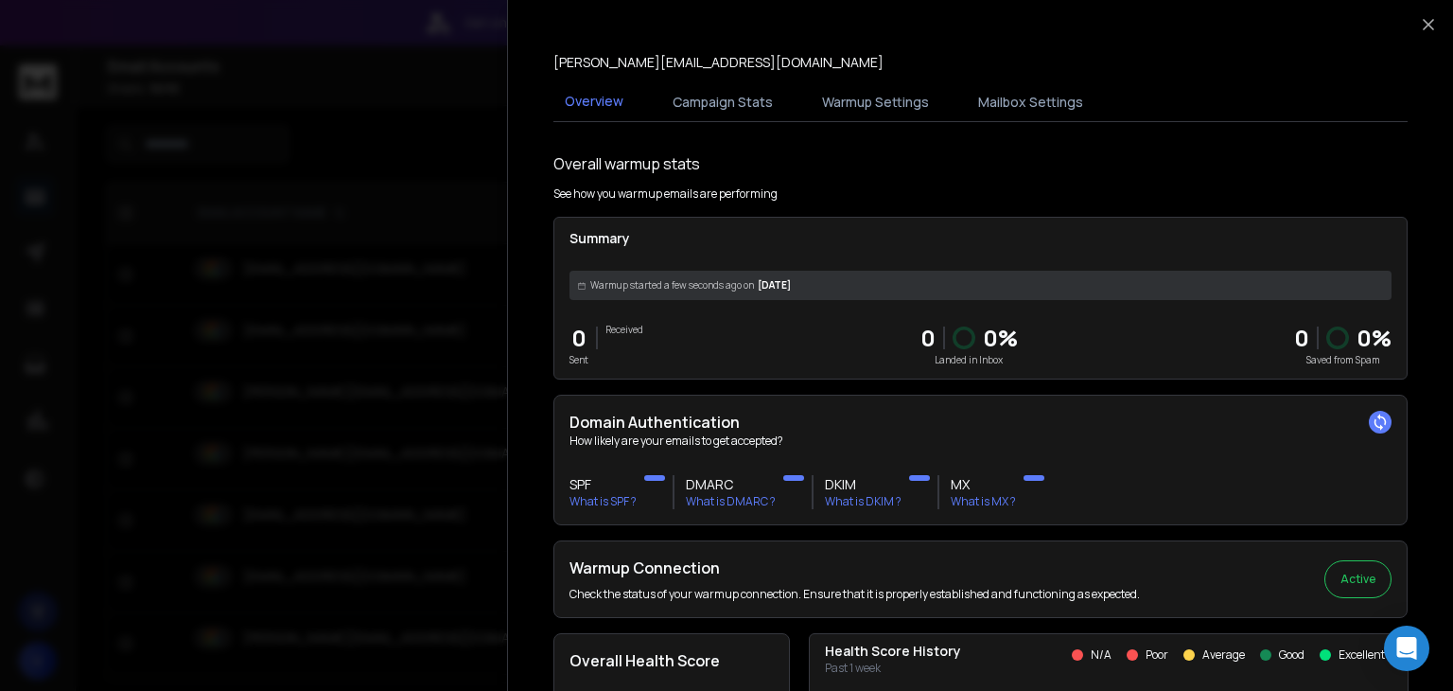
click at [466, 403] on div at bounding box center [726, 345] width 1453 height 691
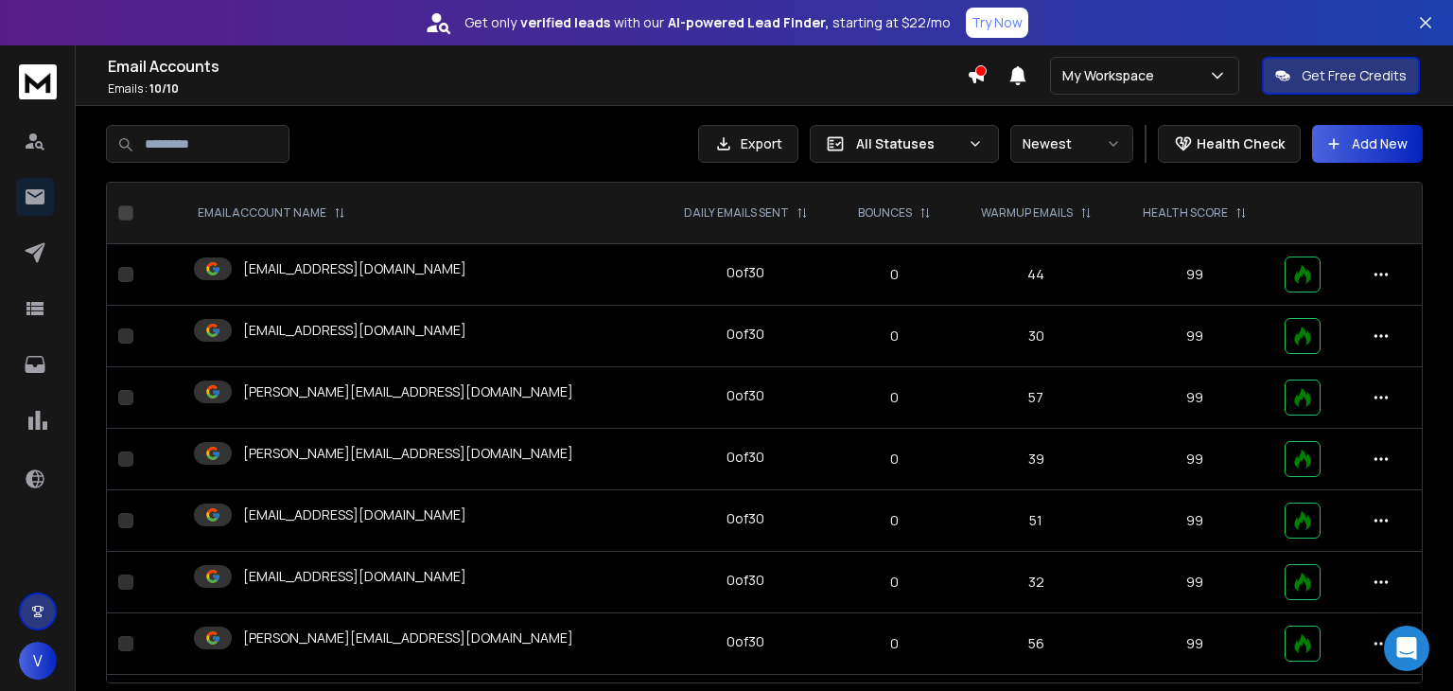
click at [558, 154] on div at bounding box center [396, 144] width 581 height 38
click at [31, 254] on icon at bounding box center [35, 252] width 23 height 23
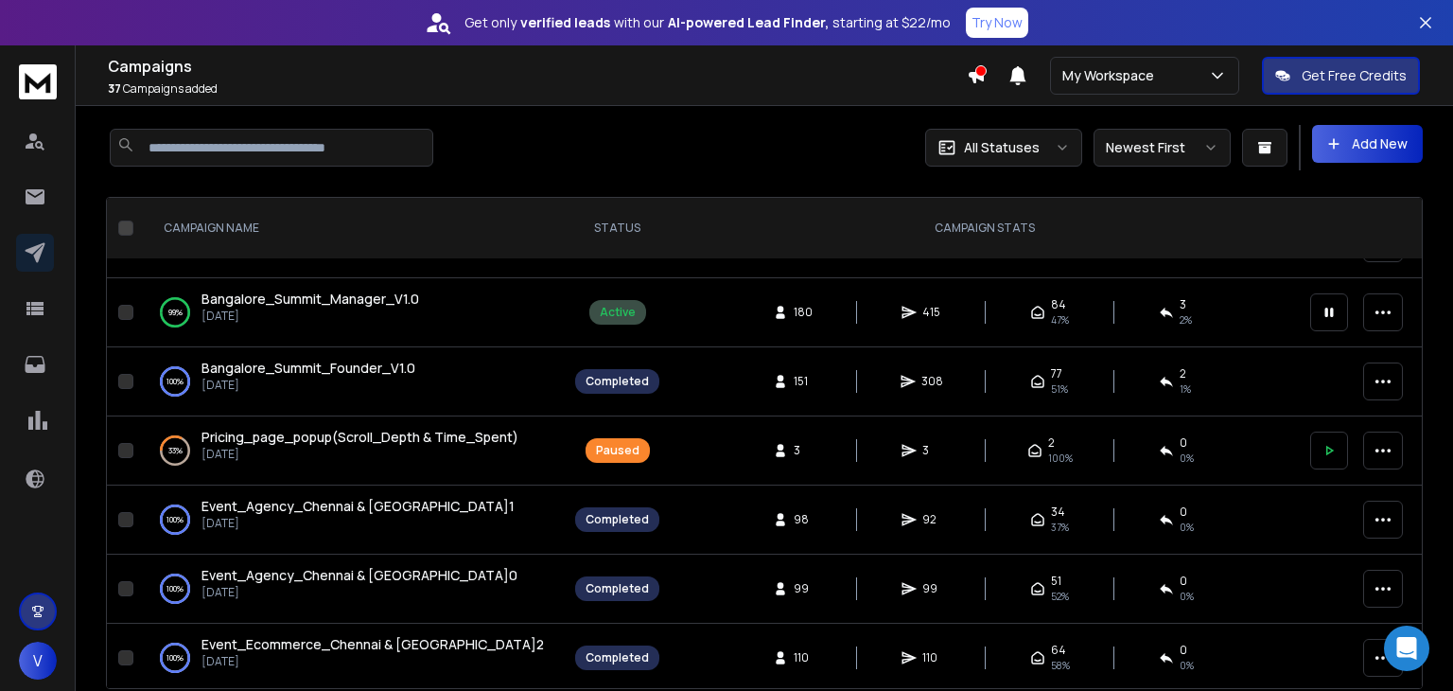
scroll to position [367, 0]
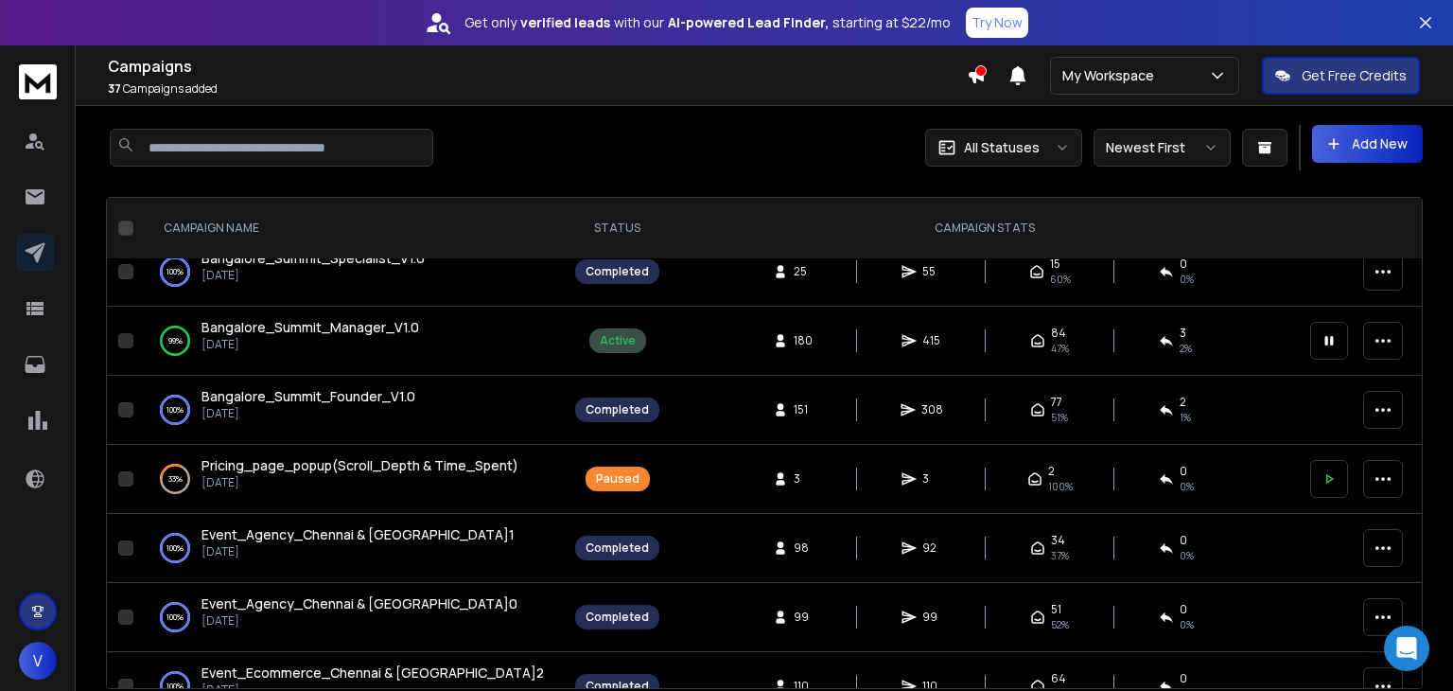
click at [1429, 25] on icon at bounding box center [1425, 22] width 17 height 17
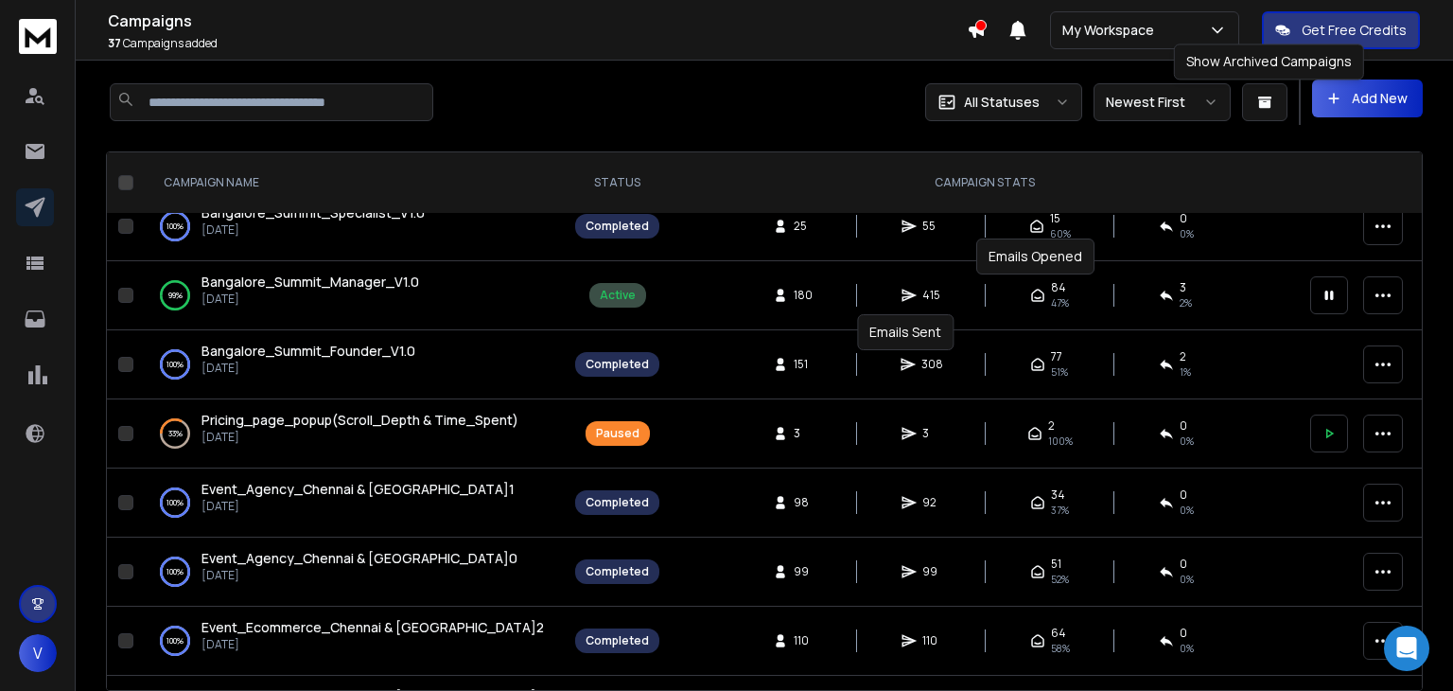
scroll to position [0, 0]
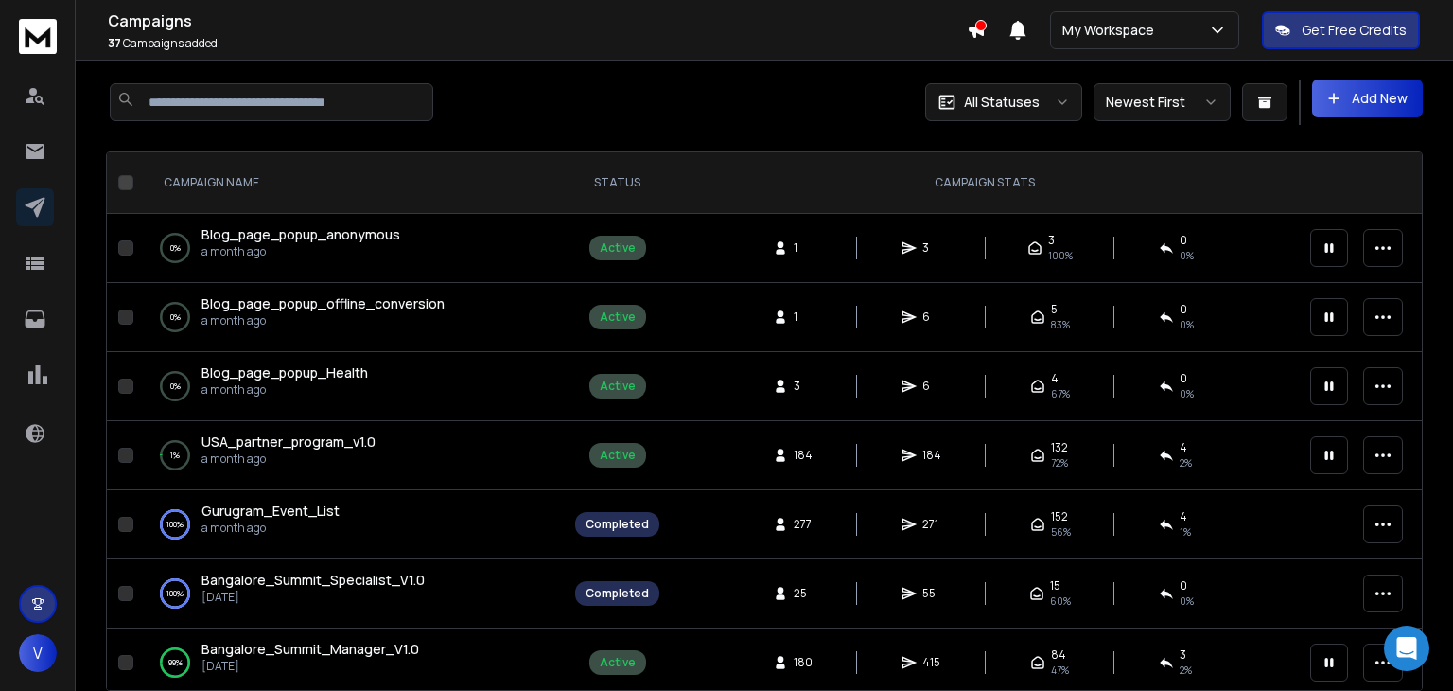
click at [1352, 111] on button "Add New" at bounding box center [1367, 98] width 111 height 38
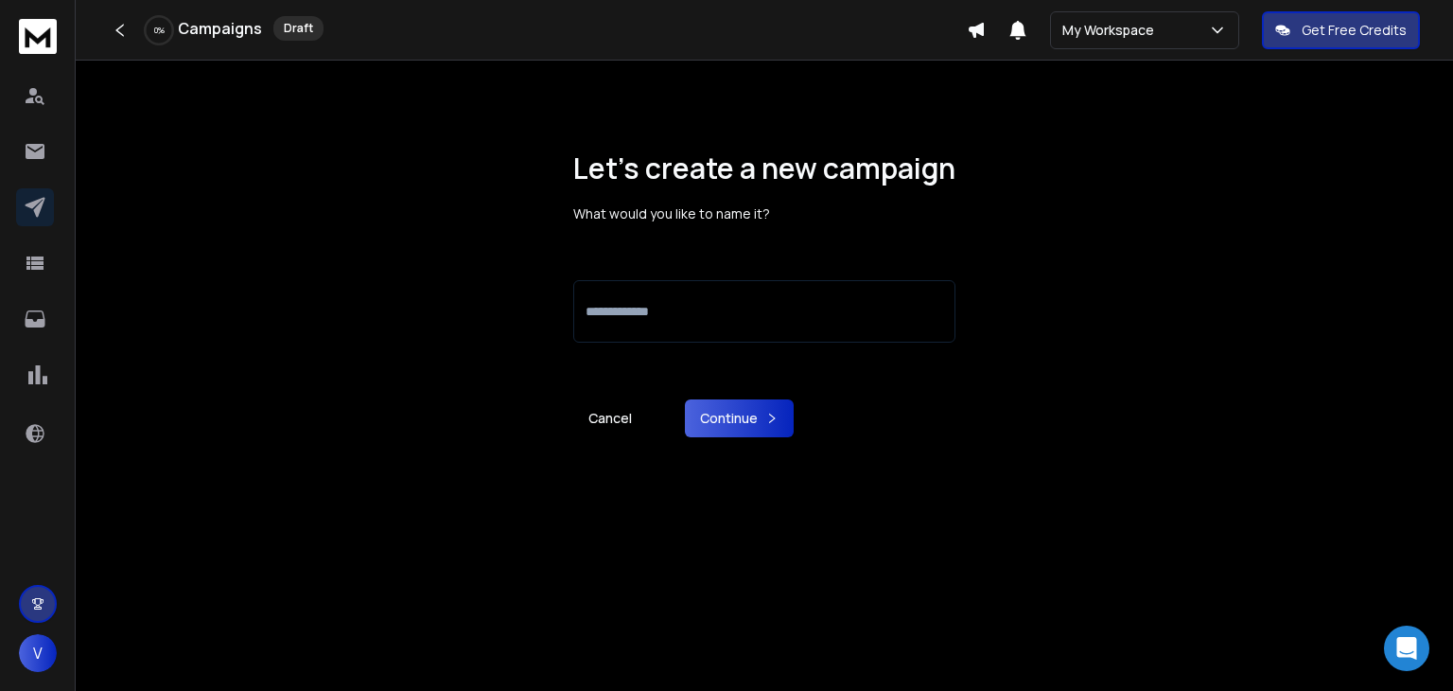
click at [646, 326] on input at bounding box center [764, 311] width 382 height 62
type input "**********"
click at [770, 422] on icon "submit" at bounding box center [771, 418] width 13 height 13
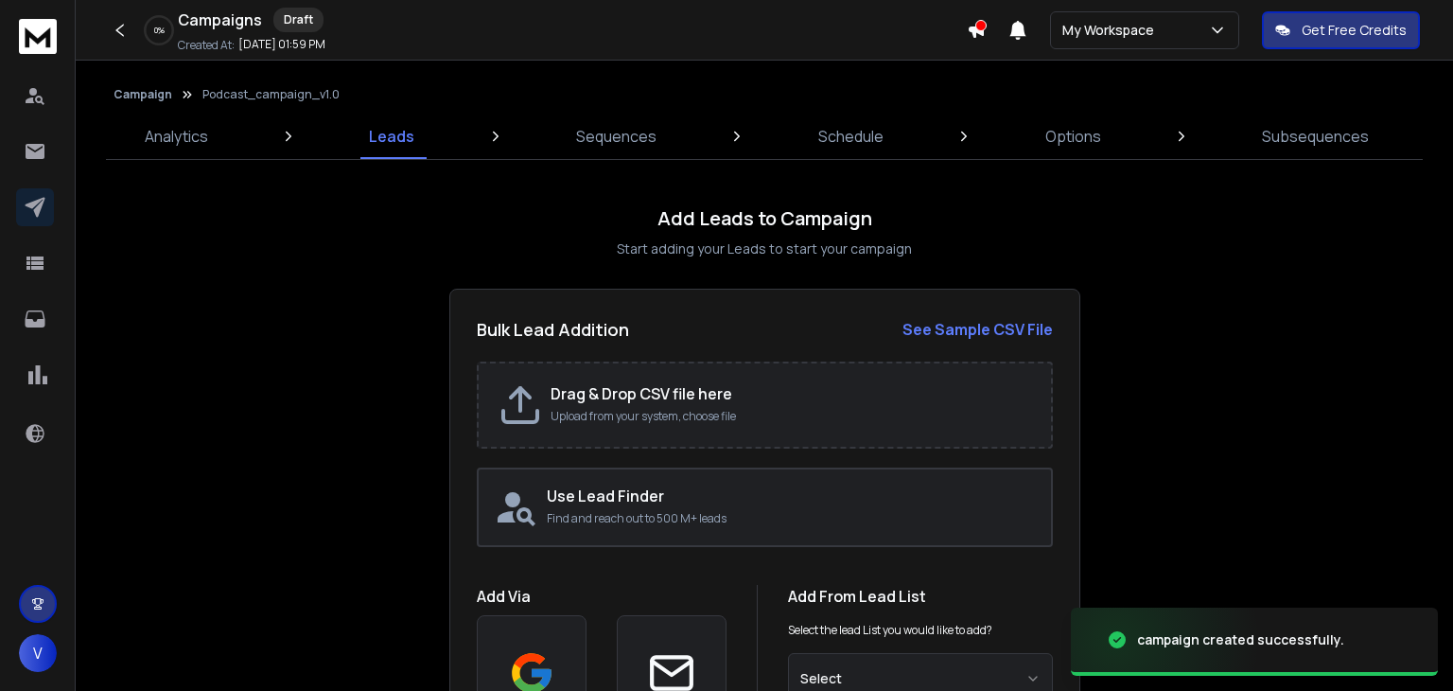
click at [614, 404] on div "Drag & Drop CSV file here Upload from your system, choose file" at bounding box center [792, 404] width 482 height 45
type input "**********"
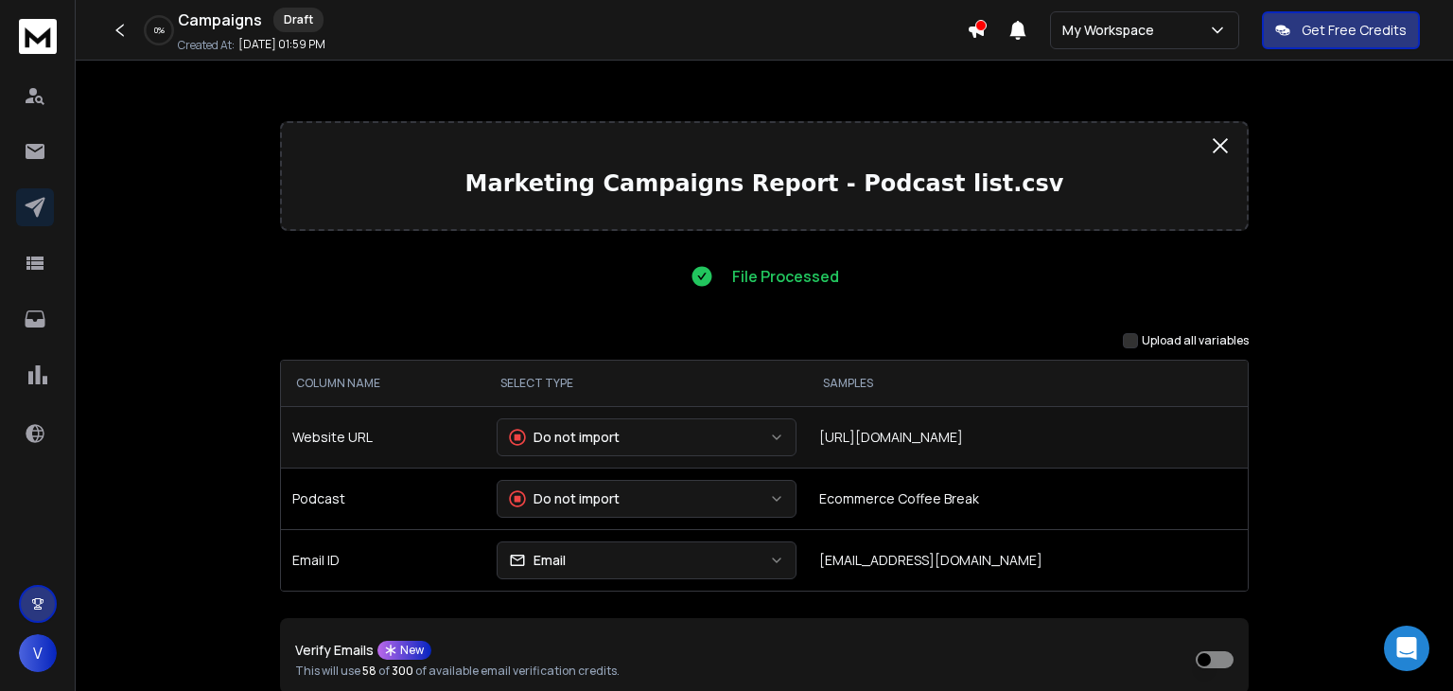
click at [575, 439] on div "Do not import" at bounding box center [564, 437] width 111 height 19
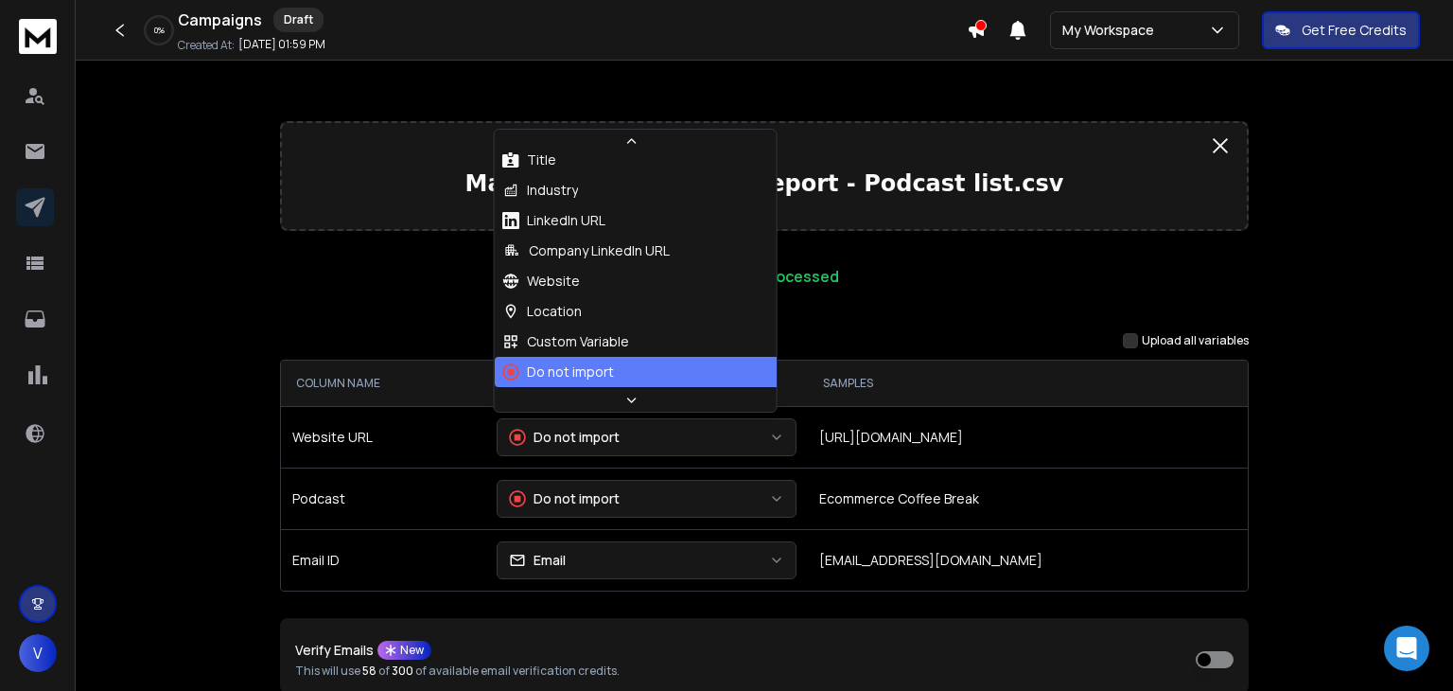
scroll to position [171, 0]
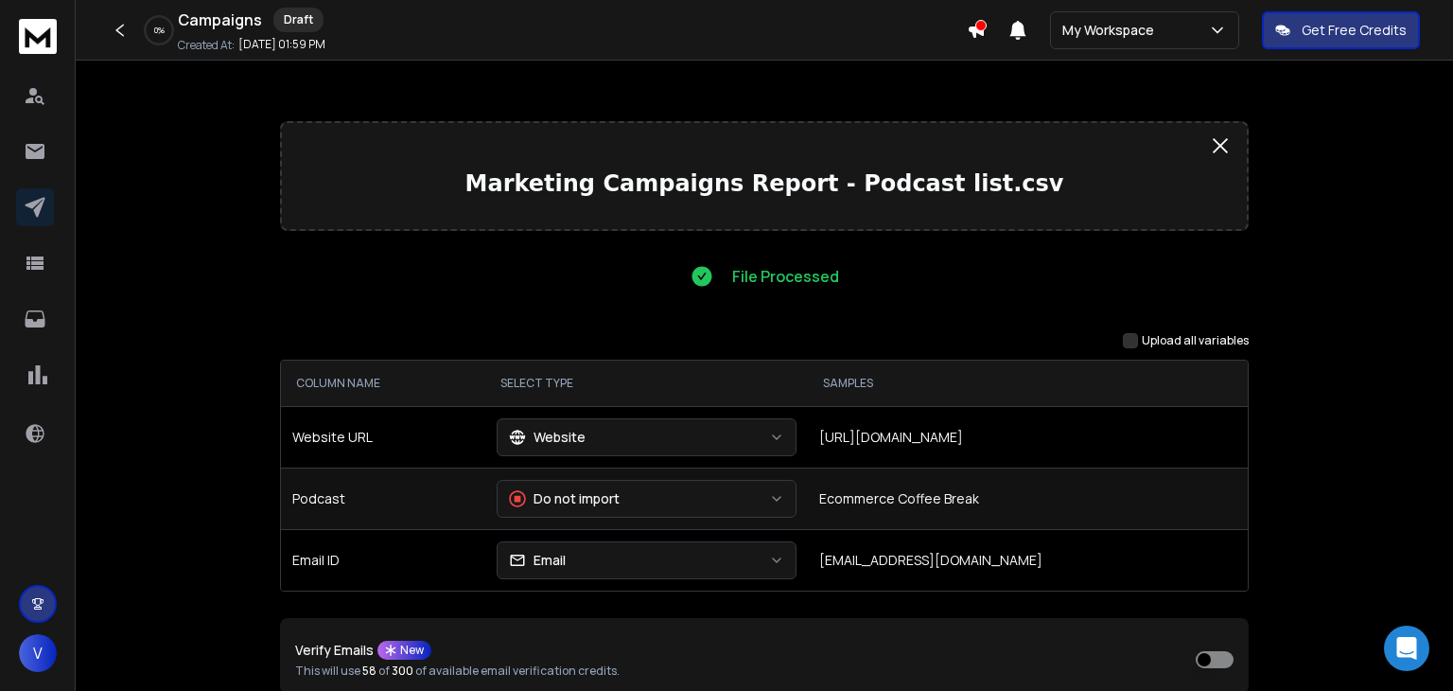
click at [605, 509] on button "Do not import" at bounding box center [647, 499] width 300 height 38
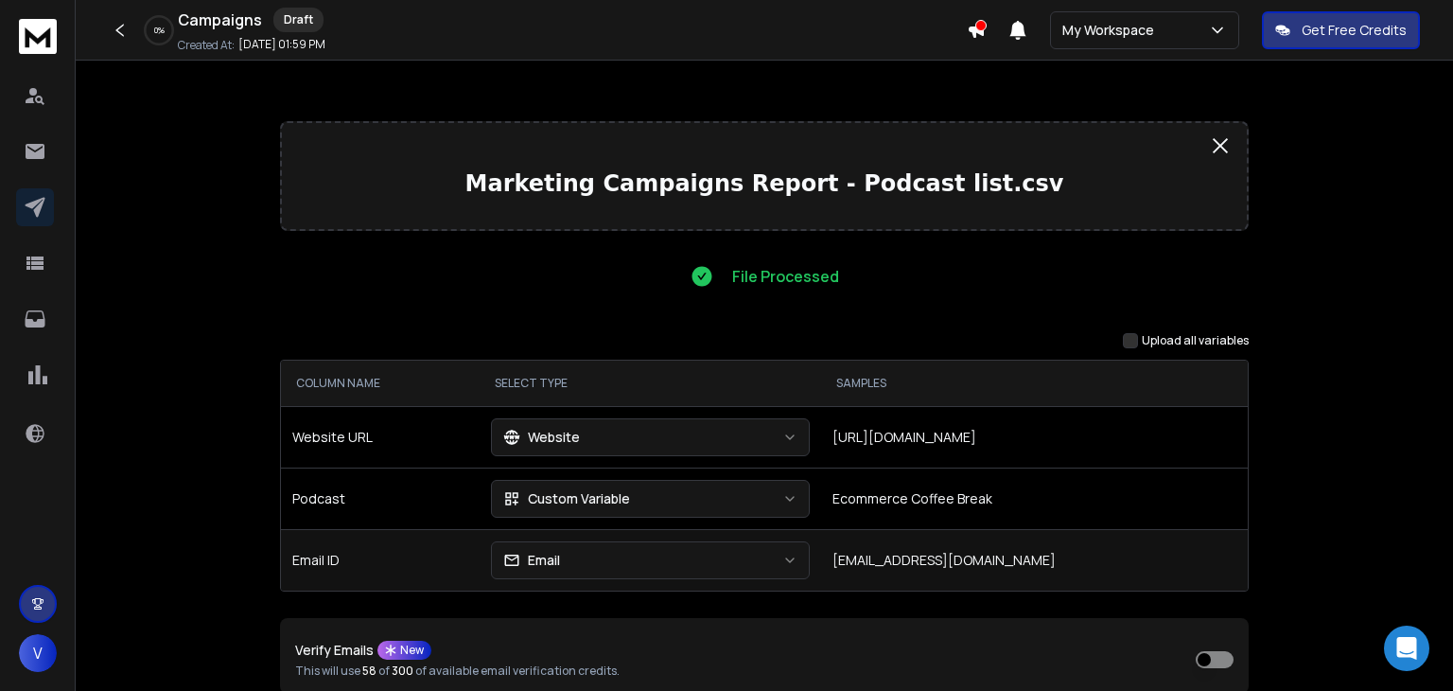
click at [1077, 544] on td "[EMAIL_ADDRESS][DOMAIN_NAME]" at bounding box center [1034, 559] width 427 height 61
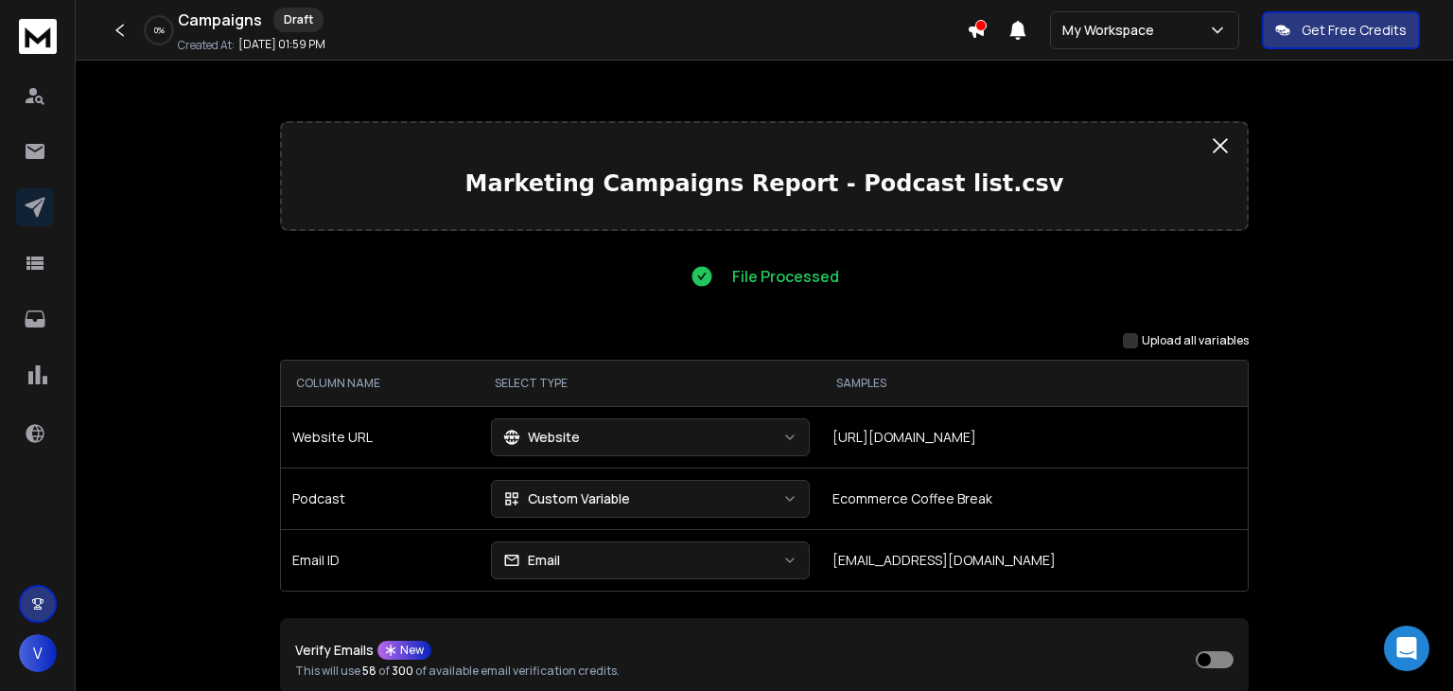
scroll to position [184, 0]
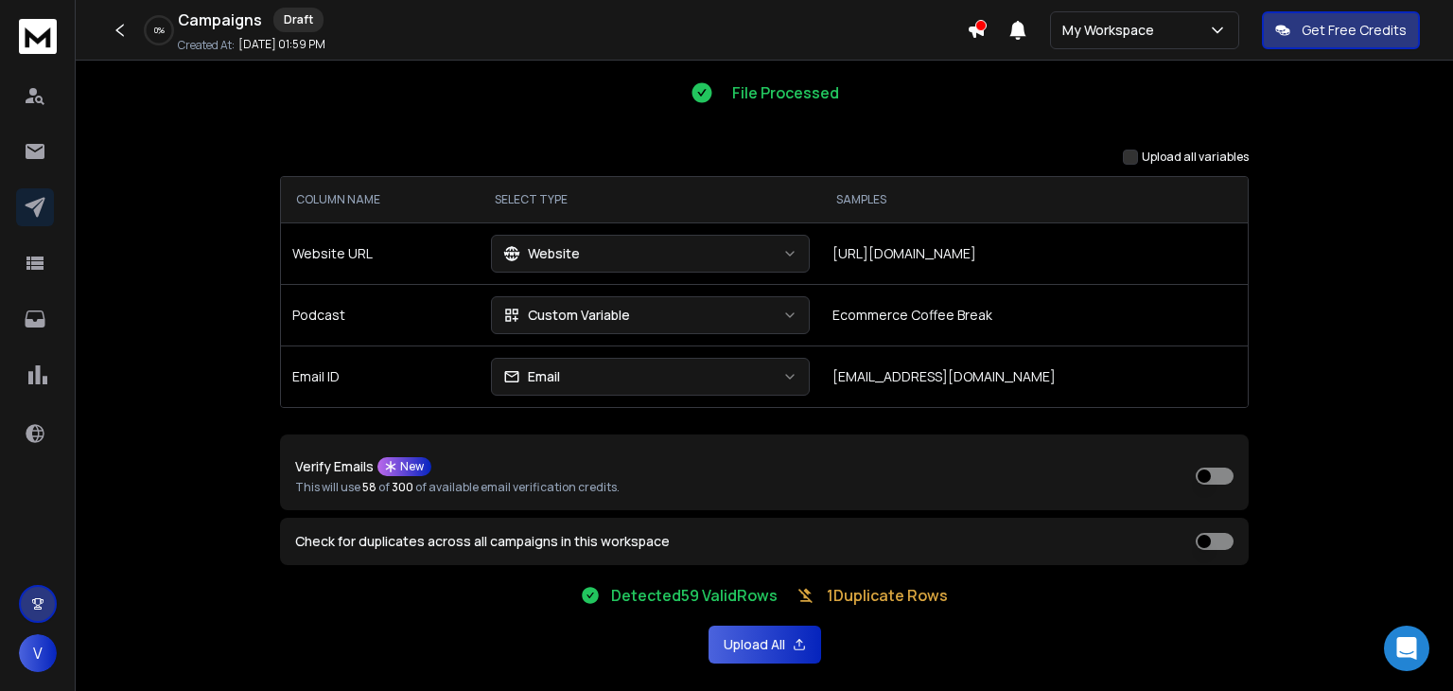
click at [757, 645] on button "Upload All" at bounding box center [765, 644] width 113 height 38
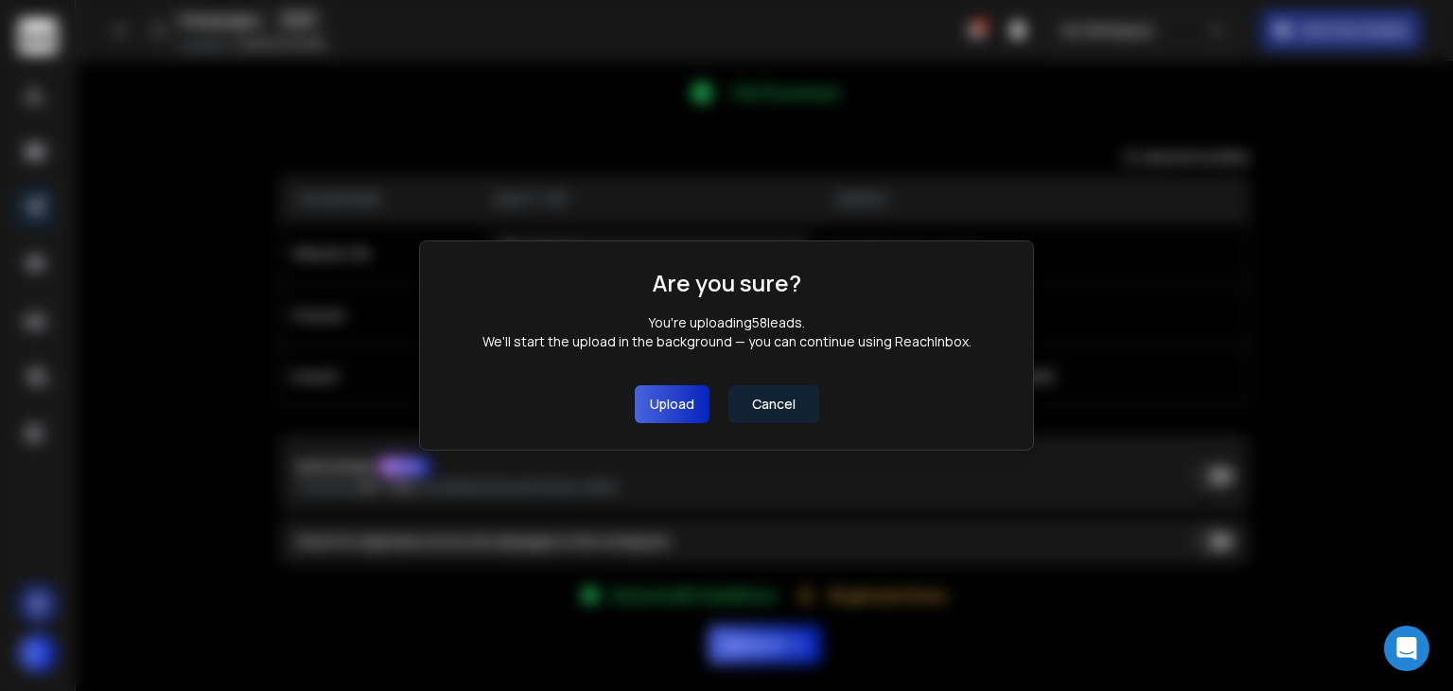
click at [678, 406] on button "Upload" at bounding box center [672, 404] width 75 height 38
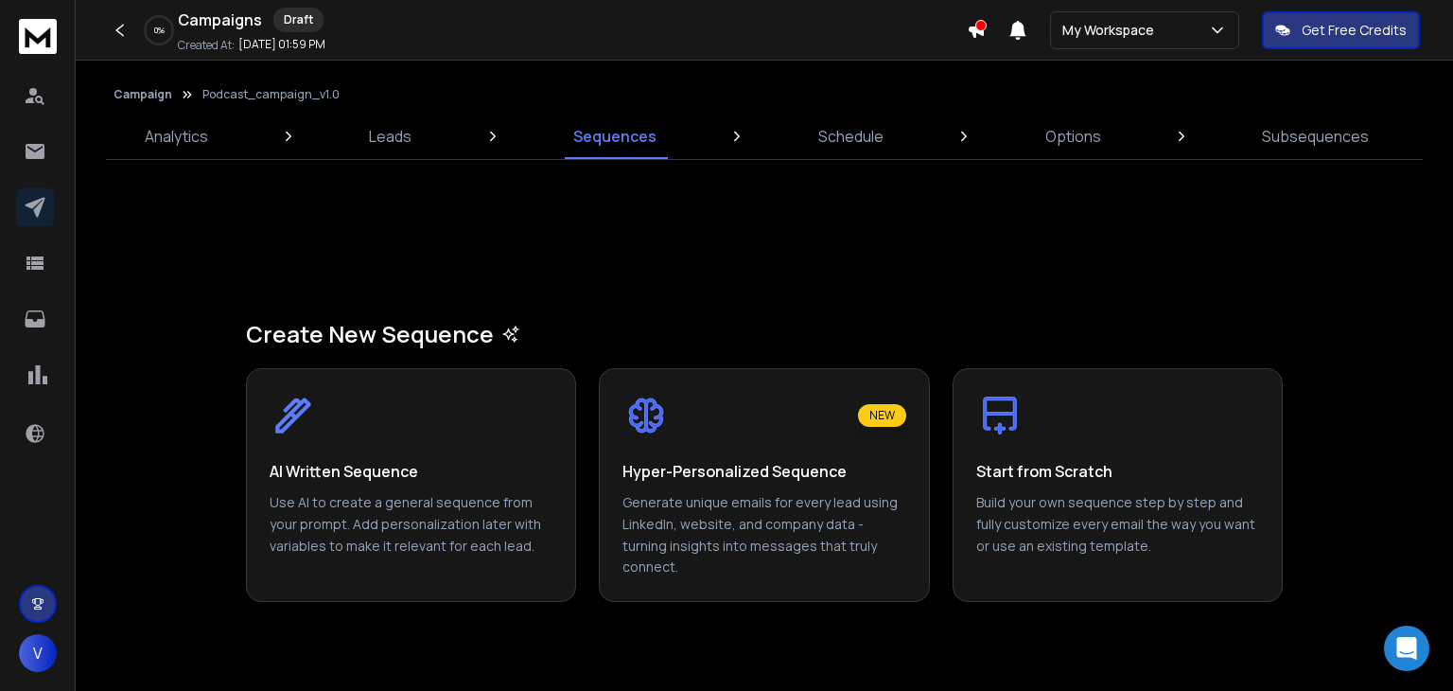
click at [1131, 502] on p "Build your own sequence step by step and fully customize every email the way yo…" at bounding box center [1117, 535] width 283 height 86
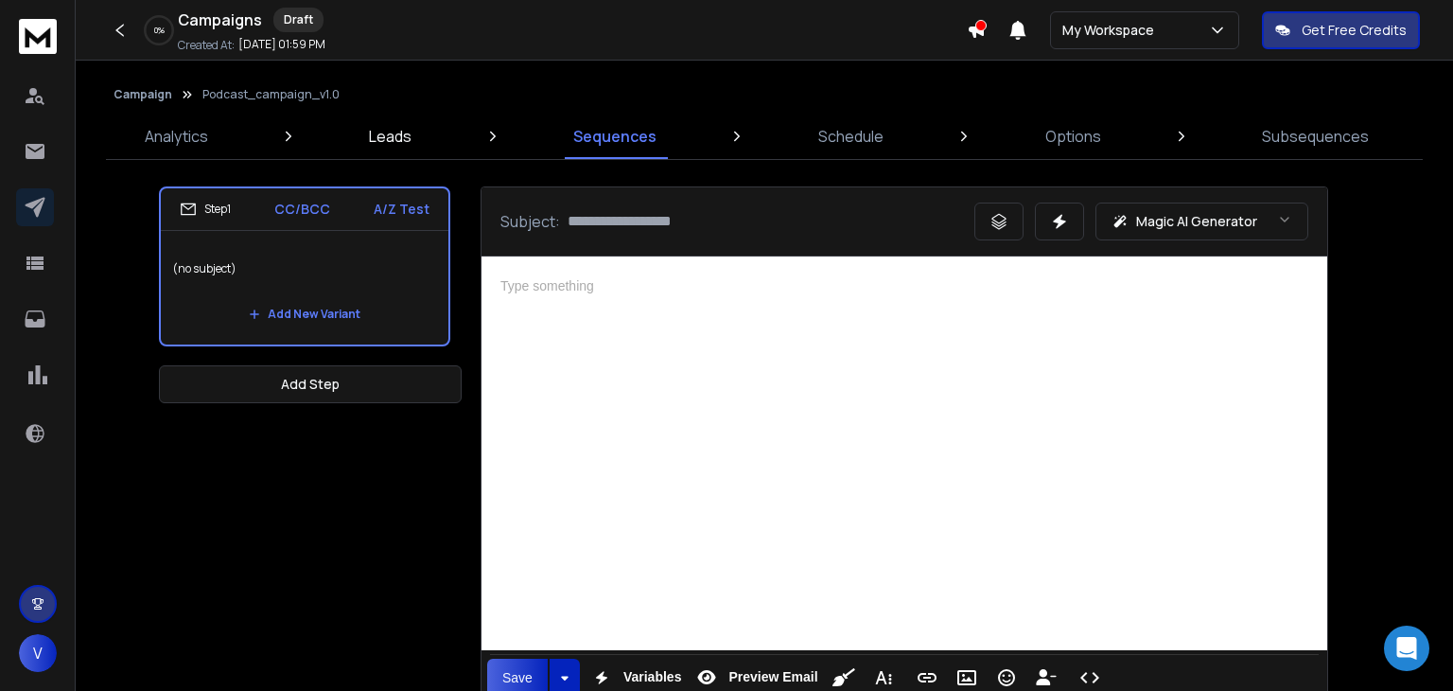
click at [395, 147] on p "Leads" at bounding box center [390, 136] width 43 height 23
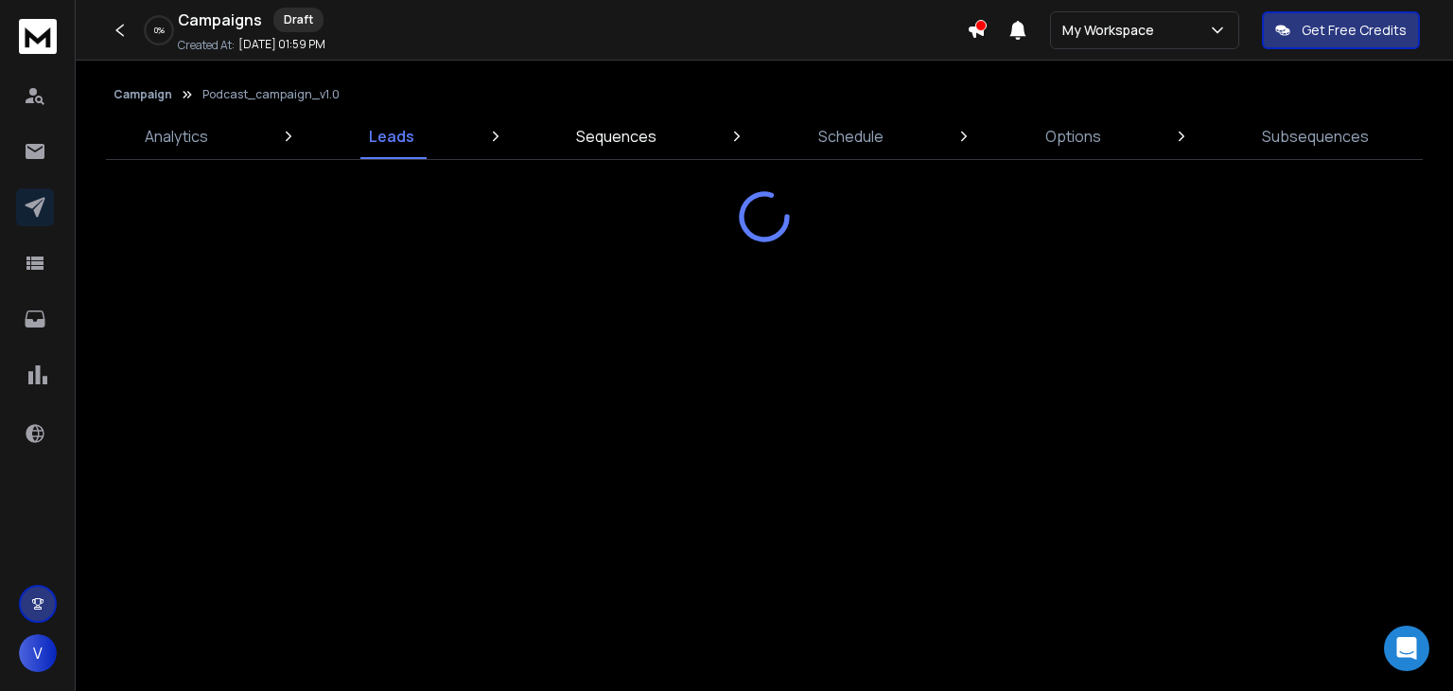
click at [598, 144] on p "Sequences" at bounding box center [616, 136] width 80 height 23
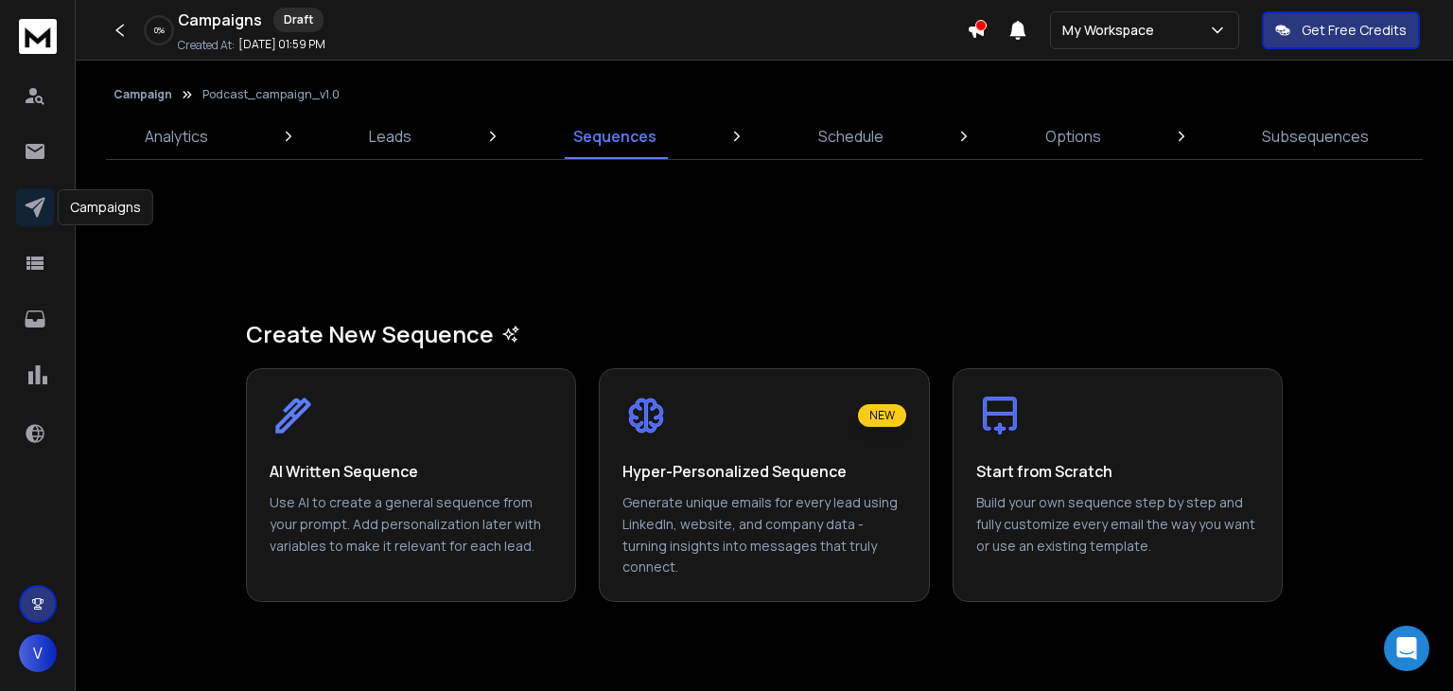
click at [39, 202] on icon at bounding box center [35, 207] width 20 height 20
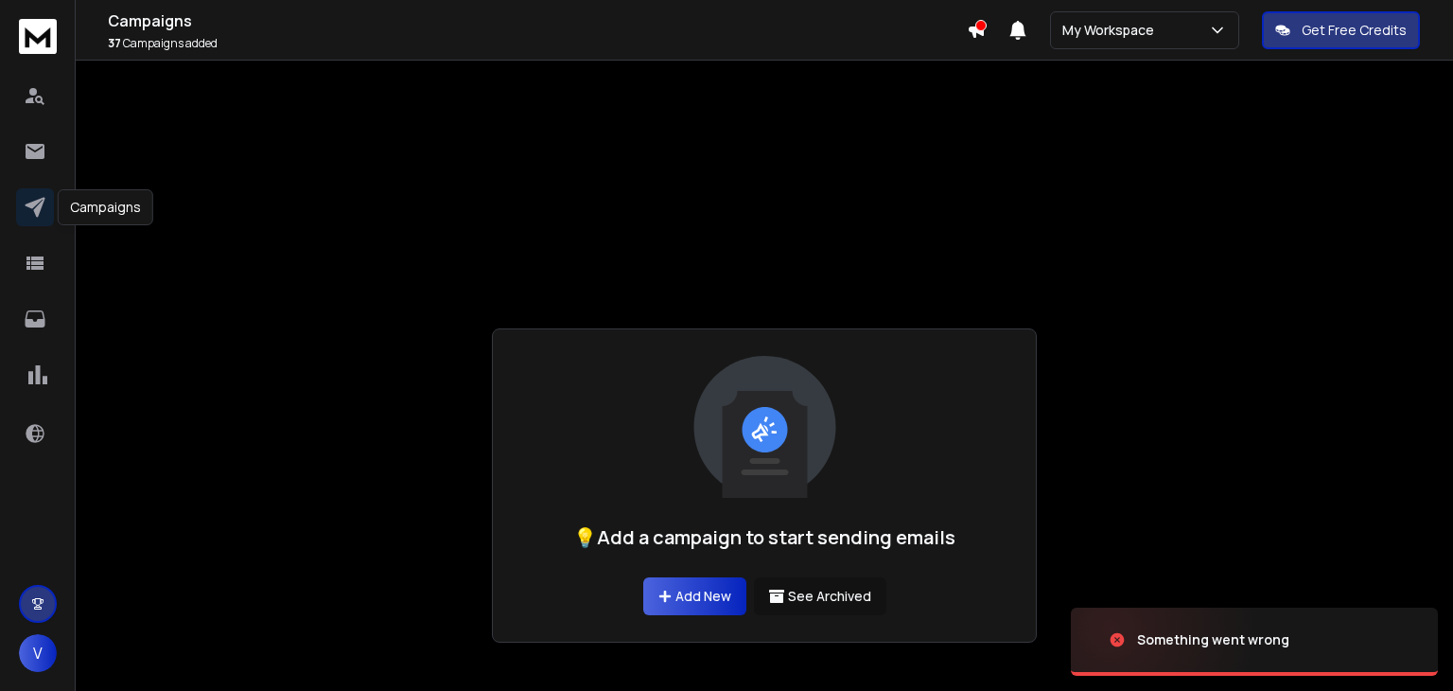
click at [32, 209] on icon at bounding box center [35, 207] width 23 height 23
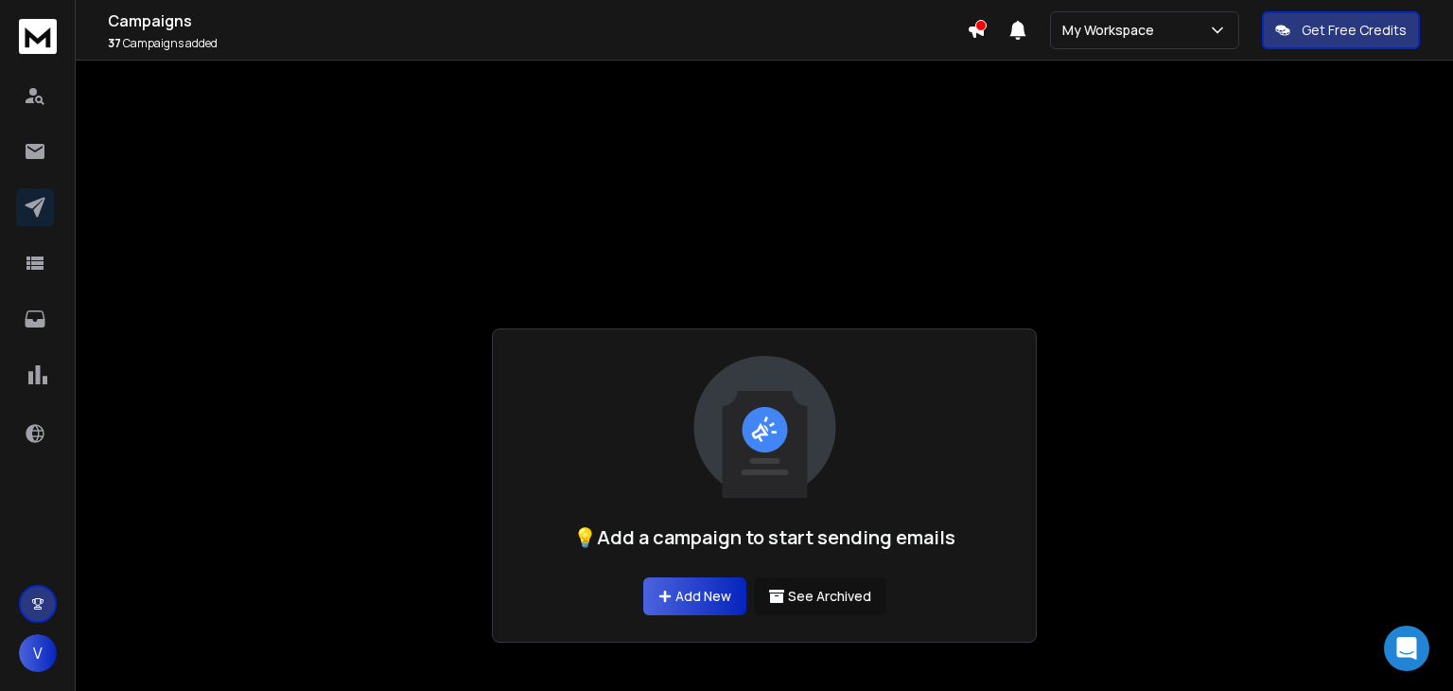
click at [21, 33] on img at bounding box center [38, 36] width 38 height 35
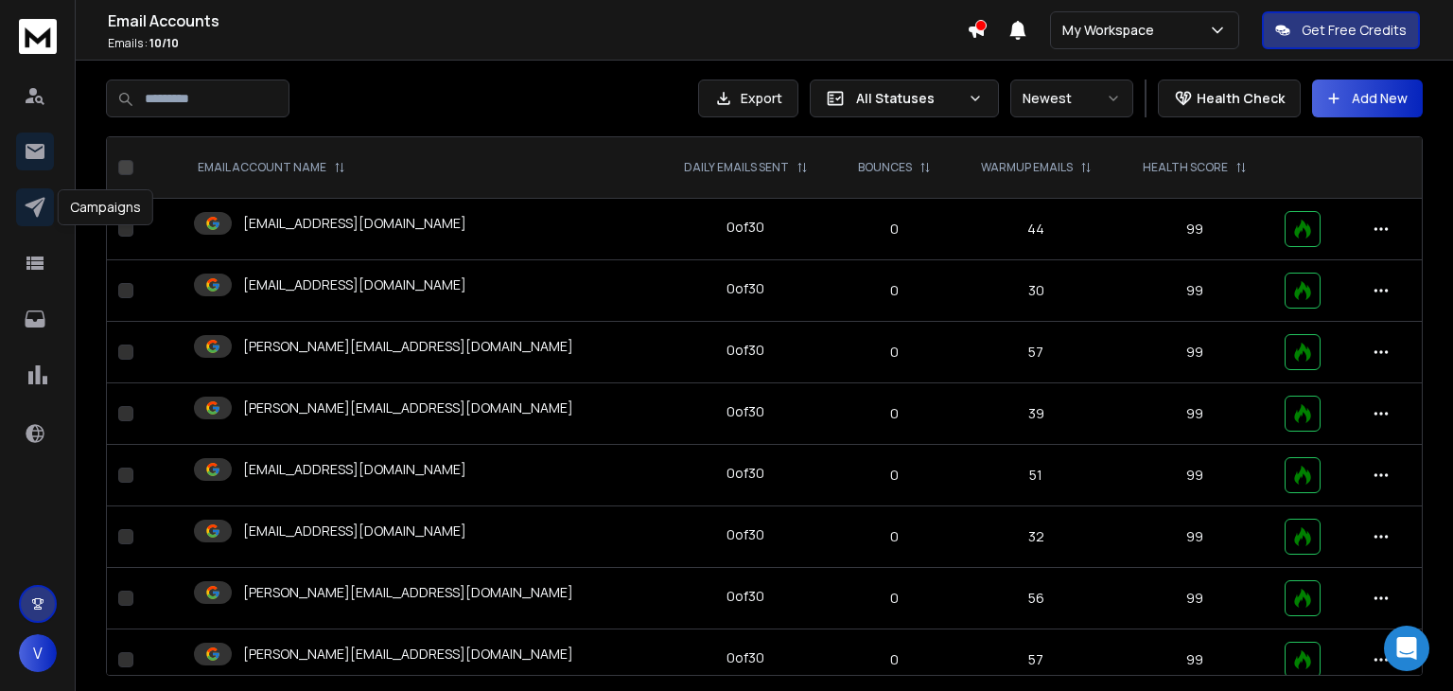
click at [28, 210] on icon at bounding box center [35, 207] width 23 height 23
